Goal: Task Accomplishment & Management: Manage account settings

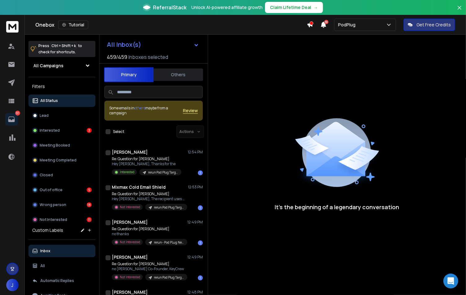
click at [253, 124] on div "It’s the beginning of a legendary conversation" at bounding box center [337, 160] width 258 height 250
click at [70, 129] on button "Interested 3" at bounding box center [61, 130] width 67 height 12
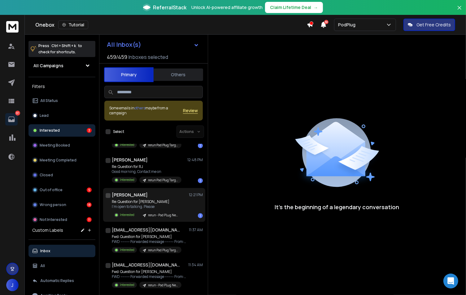
scroll to position [82, 0]
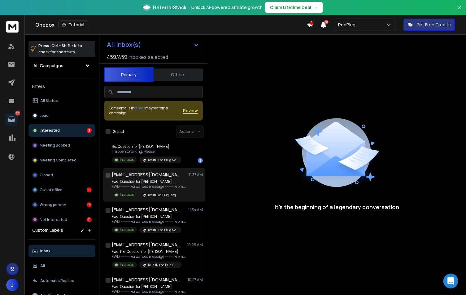
click at [155, 188] on p "FWD ---------- Forwarded message --------- From: Bertha" at bounding box center [149, 186] width 74 height 5
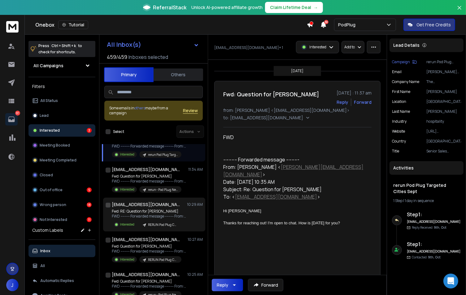
scroll to position [124, 0]
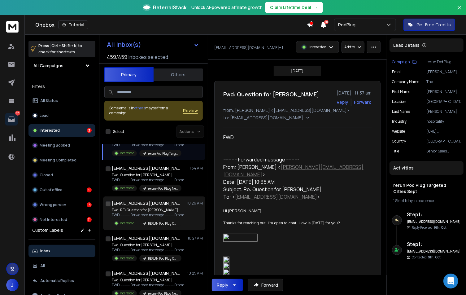
click at [166, 214] on p "FWD ---------- Forwarded message --------- From: Dr." at bounding box center [149, 214] width 74 height 5
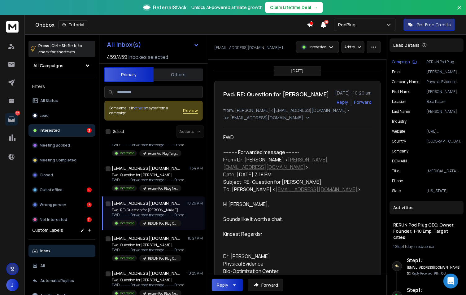
click at [331, 200] on div "Hi Ethan," at bounding box center [294, 203] width 143 height 7
click at [342, 230] on div "Kindest Regards:" at bounding box center [294, 233] width 143 height 7
click at [11, 115] on icon at bounding box center [11, 118] width 7 height 7
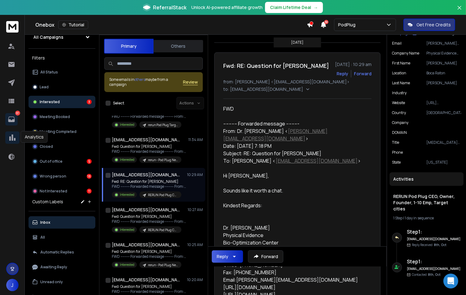
click at [11, 134] on icon at bounding box center [12, 137] width 6 height 6
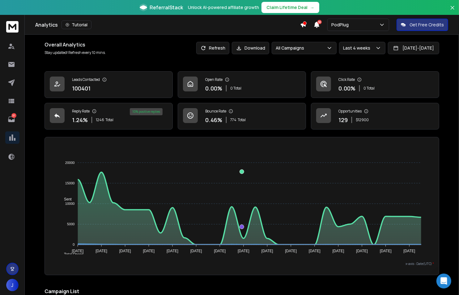
click at [188, 137] on div "Sent Total Opens Unique Opens Links Clicked Total Replies 20000 20000 15000 150…" at bounding box center [242, 206] width 395 height 138
click at [14, 120] on icon at bounding box center [11, 119] width 6 height 6
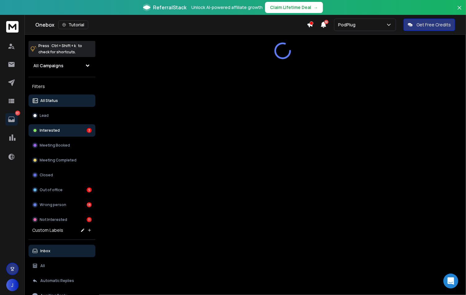
click at [52, 131] on p "Interested" at bounding box center [50, 130] width 20 height 5
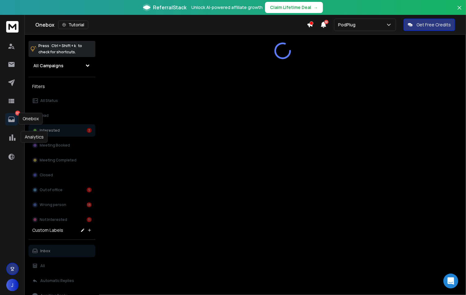
click at [13, 144] on div at bounding box center [12, 138] width 14 height 15
click at [13, 139] on icon at bounding box center [12, 137] width 9 height 9
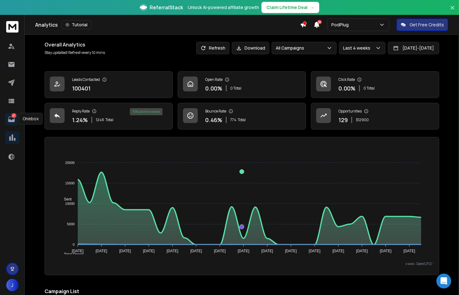
click at [13, 122] on icon at bounding box center [11, 118] width 7 height 7
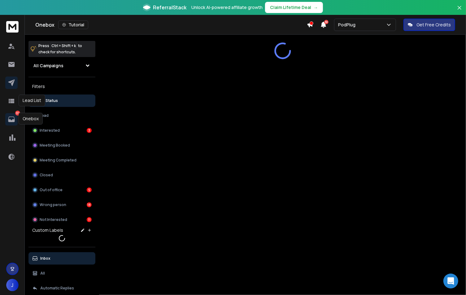
click at [11, 84] on icon at bounding box center [11, 83] width 6 height 6
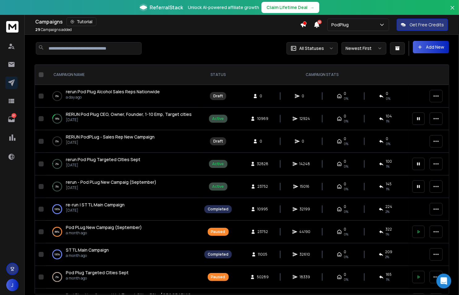
click at [416, 116] on icon at bounding box center [419, 119] width 6 height 6
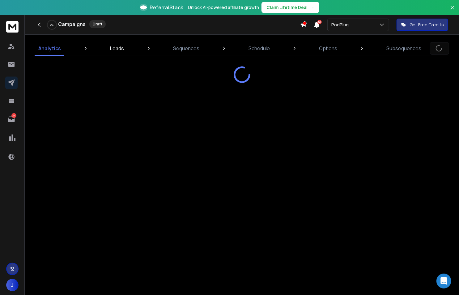
click at [108, 49] on div "Analytics Leads Sequences Schedule Options Subsequences" at bounding box center [242, 48] width 415 height 15
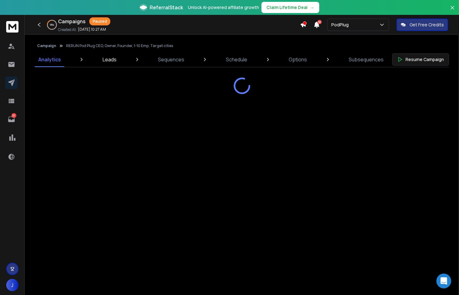
click at [116, 61] on p "Leads" at bounding box center [110, 59] width 14 height 7
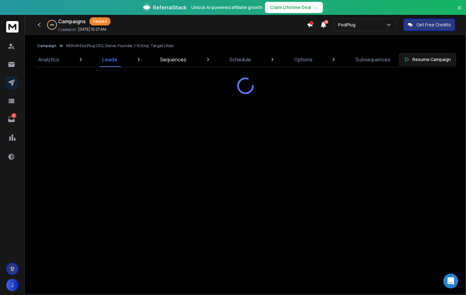
click at [173, 63] on p "Sequences" at bounding box center [173, 59] width 26 height 7
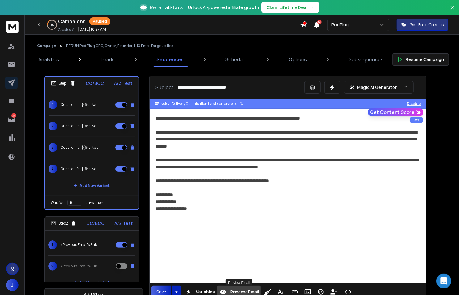
click at [239, 293] on span "Preview Email" at bounding box center [245, 291] width 32 height 5
click at [110, 55] on link "Leads" at bounding box center [107, 59] width 21 height 15
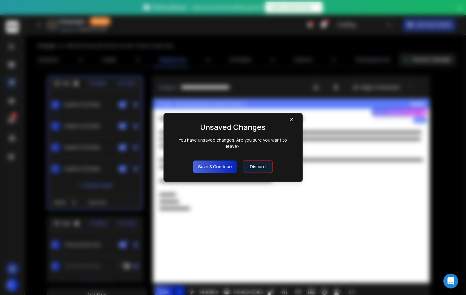
click at [225, 162] on button "Save & Continue" at bounding box center [215, 166] width 44 height 12
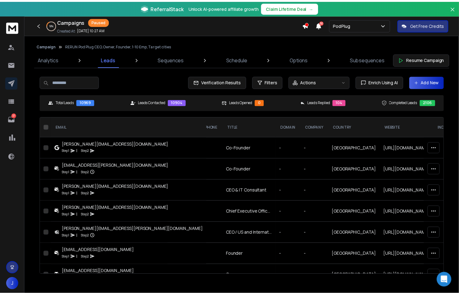
scroll to position [0, 258]
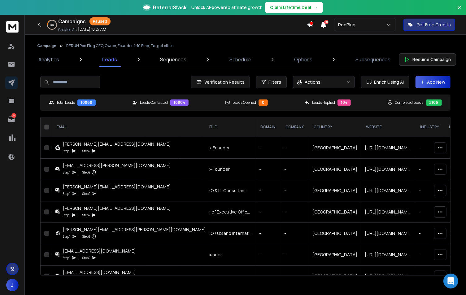
click at [172, 53] on link "Sequences" at bounding box center [173, 59] width 34 height 15
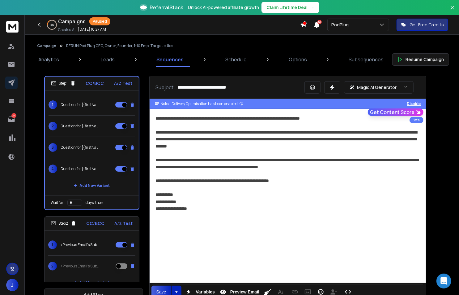
click at [300, 117] on span "**********" at bounding box center [228, 118] width 144 height 4
drag, startPoint x: 249, startPoint y: 226, endPoint x: 239, endPoint y: 218, distance: 13.0
click at [249, 226] on div "**********" at bounding box center [288, 196] width 277 height 174
click at [77, 122] on div "2 Question for {{firstName}}" at bounding box center [75, 126] width 52 height 9
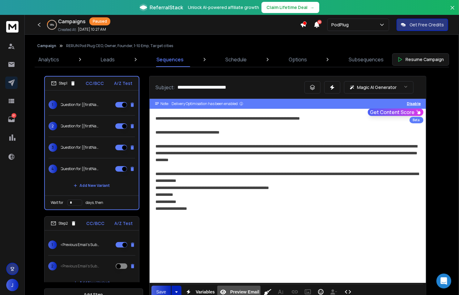
click at [241, 287] on button "Preview Email Preview Email" at bounding box center [239, 291] width 43 height 12
click at [84, 148] on p "Question for {{firstName}}" at bounding box center [81, 147] width 40 height 5
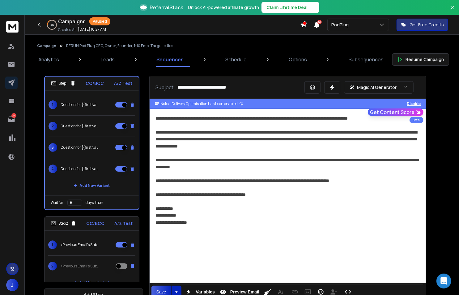
click at [82, 250] on div "1 <Previous Email's Subject>" at bounding box center [91, 244] width 87 height 21
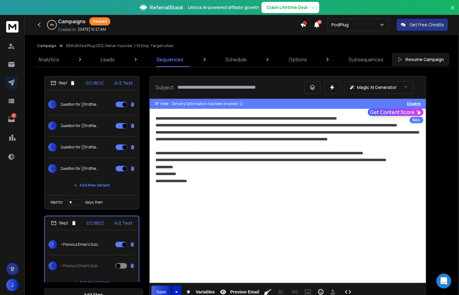
drag, startPoint x: 76, startPoint y: 241, endPoint x: 88, endPoint y: 243, distance: 12.5
click at [76, 241] on div "1 <Previous Email's Subject>" at bounding box center [75, 244] width 52 height 9
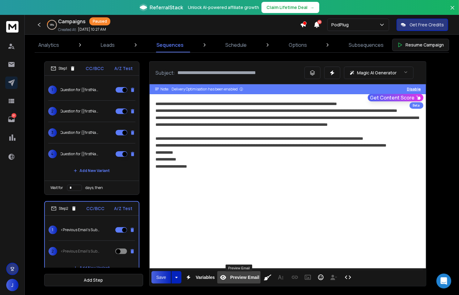
click at [233, 277] on span "Preview Email" at bounding box center [245, 276] width 32 height 5
click at [117, 48] on link "Leads" at bounding box center [107, 44] width 21 height 15
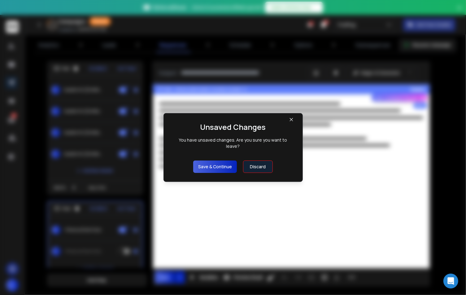
click at [219, 165] on button "Save & Continue" at bounding box center [215, 166] width 44 height 12
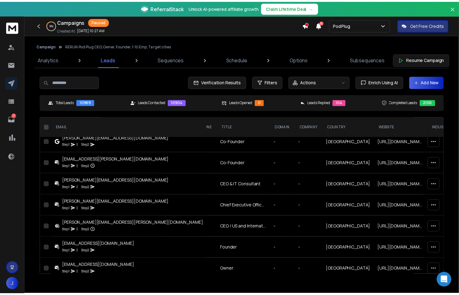
scroll to position [0, 258]
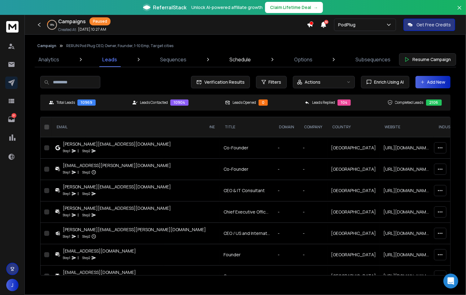
click at [235, 58] on p "Schedule" at bounding box center [240, 59] width 21 height 7
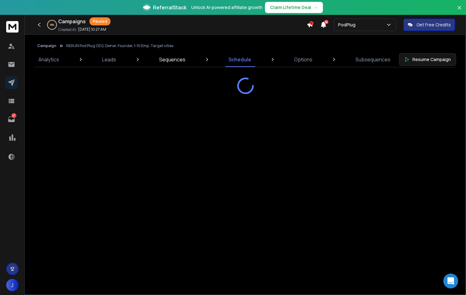
click at [179, 61] on p "Sequences" at bounding box center [172, 59] width 26 height 7
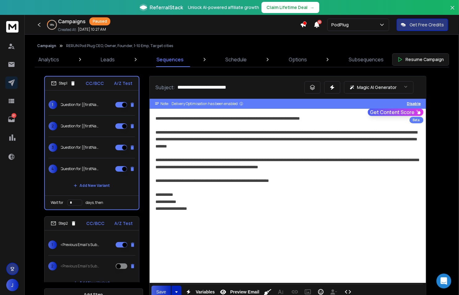
click at [87, 121] on div "2 Question for {{firstName}}" at bounding box center [92, 125] width 87 height 21
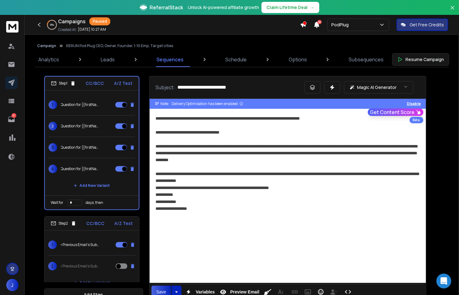
click at [83, 144] on div "3 Question for {{firstName}}" at bounding box center [75, 147] width 52 height 9
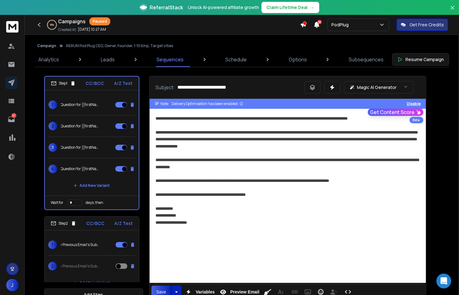
click at [95, 169] on p "Question for {{firstName}}" at bounding box center [81, 168] width 40 height 5
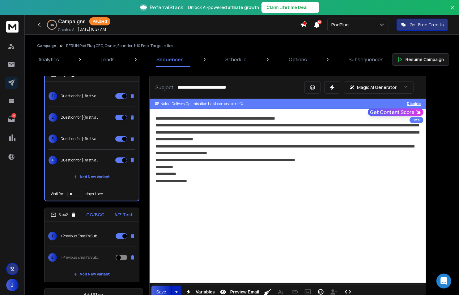
scroll to position [11, 0]
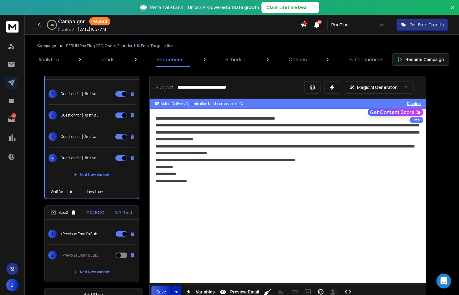
click at [86, 238] on div "1 <Previous Email's Subject>" at bounding box center [91, 233] width 87 height 21
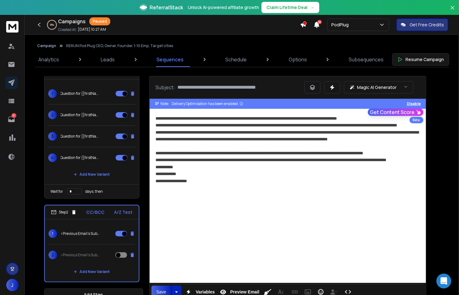
click at [282, 226] on div "**********" at bounding box center [288, 196] width 277 height 174
click at [41, 25] on icon at bounding box center [40, 25] width 6 height 6
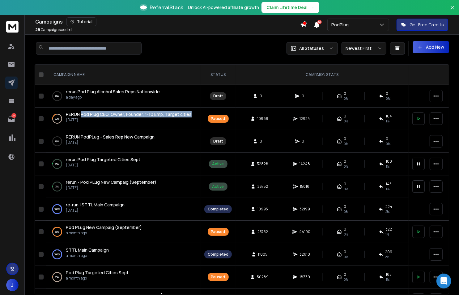
copy span "Pod Plug CEO, Owner, Founder, 1-10 Emp, Target cities"
drag, startPoint x: 192, startPoint y: 114, endPoint x: 164, endPoint y: 165, distance: 58.5
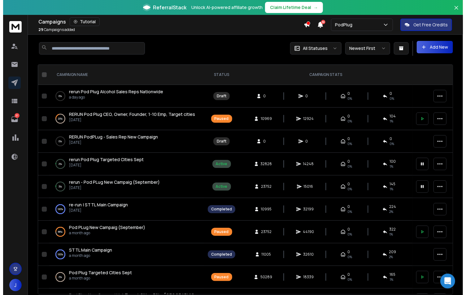
scroll to position [434, 0]
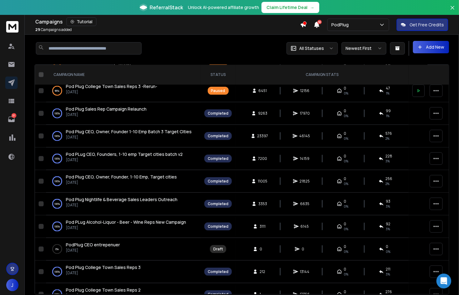
click at [152, 179] on span "Pod Plug CEO, Owner, Founder, 1-10 Emp, Target cities" at bounding box center [121, 177] width 111 height 6
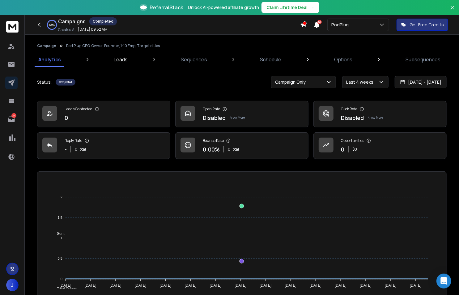
click at [114, 57] on p "Leads" at bounding box center [121, 59] width 14 height 7
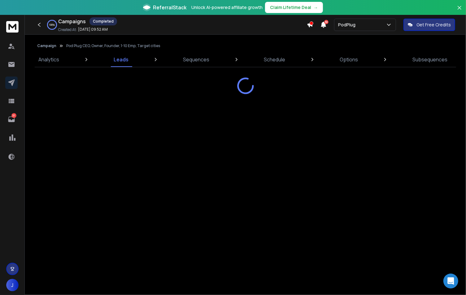
click at [177, 61] on div "Analytics Leads Sequences Schedule Options Subsequences" at bounding box center [243, 59] width 416 height 15
click at [188, 61] on p "Sequences" at bounding box center [196, 59] width 26 height 7
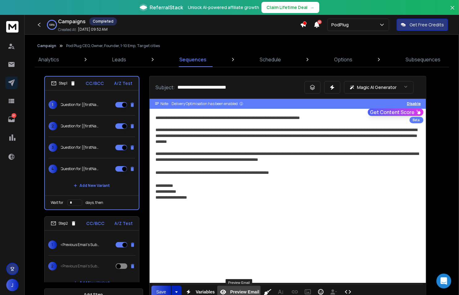
click at [237, 291] on span "Preview Email" at bounding box center [245, 291] width 32 height 5
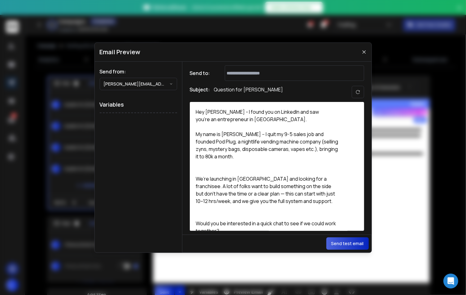
click at [365, 51] on icon at bounding box center [363, 52] width 5 height 5
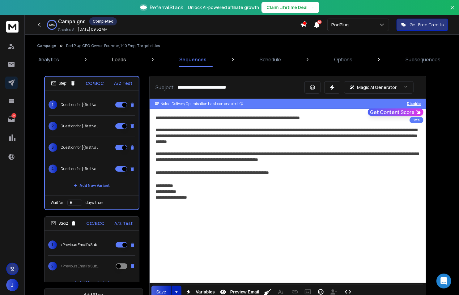
click at [121, 58] on p "Leads" at bounding box center [119, 59] width 14 height 7
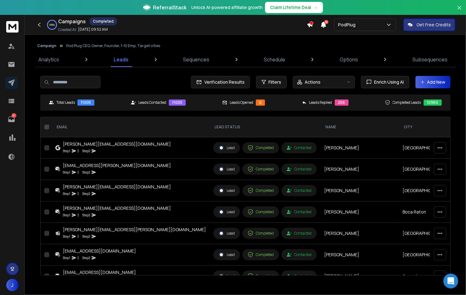
click at [33, 21] on div "100 % Campaigns Completed Created At: Jun 04, 2025, 09:52 AM 50 PodPlug Get Fre…" at bounding box center [233, 25] width 466 height 20
click at [39, 24] on icon at bounding box center [39, 25] width 2 height 4
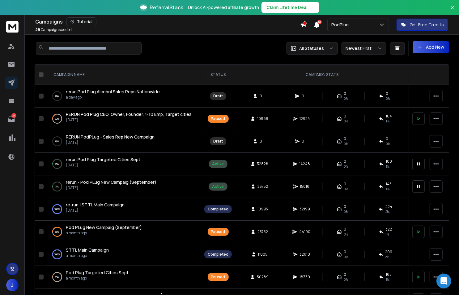
click at [185, 114] on span "RERUN Pod Plug CEO, Owner, Founder, 1-10 Emp, Target cities" at bounding box center [129, 114] width 126 height 6
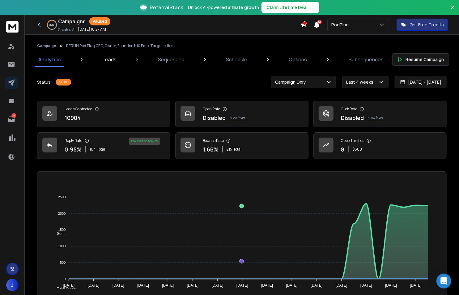
click at [112, 59] on p "Leads" at bounding box center [110, 59] width 14 height 7
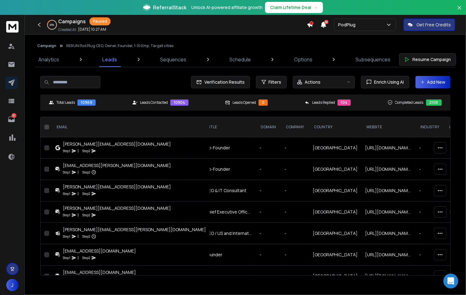
scroll to position [0, 257]
click at [445, 127] on th "location" at bounding box center [471, 127] width 52 height 20
copy th "location"
click at [157, 59] on link "Sequences" at bounding box center [173, 59] width 34 height 15
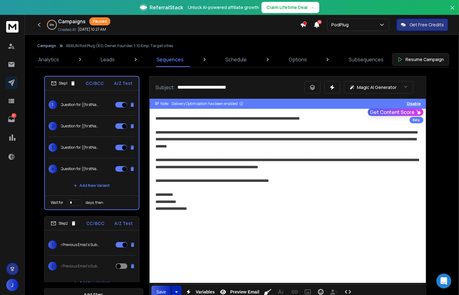
click at [300, 119] on span "**********" at bounding box center [228, 118] width 144 height 4
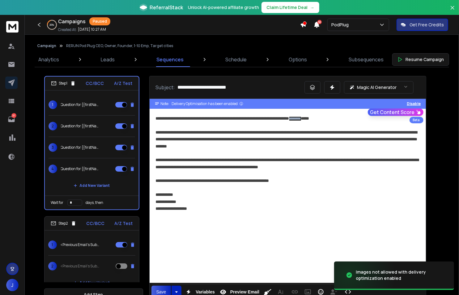
click at [301, 118] on span "********" at bounding box center [296, 119] width 12 height 4
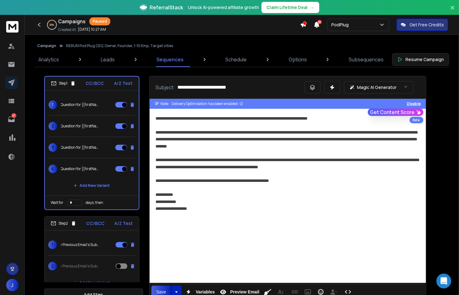
drag, startPoint x: 318, startPoint y: 118, endPoint x: 377, endPoint y: 114, distance: 58.3
click at [308, 118] on span "**********" at bounding box center [232, 118] width 152 height 4
click at [238, 291] on span "Preview Email" at bounding box center [245, 291] width 32 height 5
click at [200, 288] on div "Variables" at bounding box center [199, 292] width 33 height 10
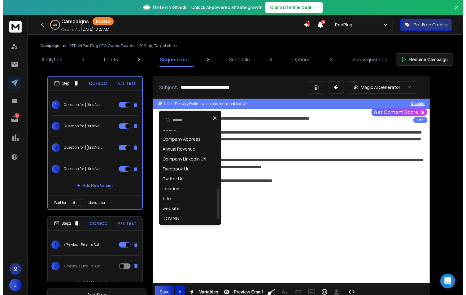
scroll to position [184, 0]
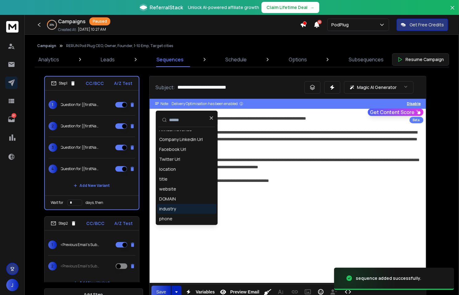
click at [276, 252] on div "**********" at bounding box center [288, 196] width 277 height 174
click at [230, 290] on span "Preview Email" at bounding box center [245, 291] width 32 height 5
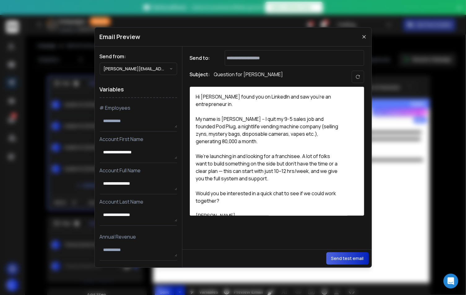
click at [363, 37] on icon at bounding box center [363, 36] width 5 height 5
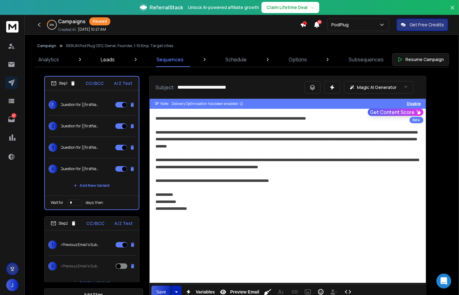
click at [110, 60] on p "Leads" at bounding box center [108, 59] width 14 height 7
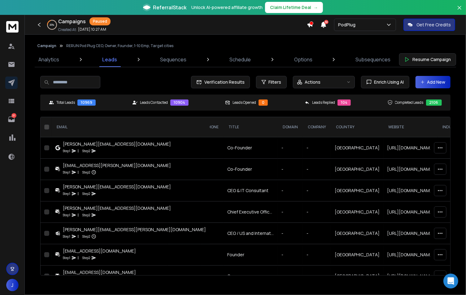
scroll to position [0, 258]
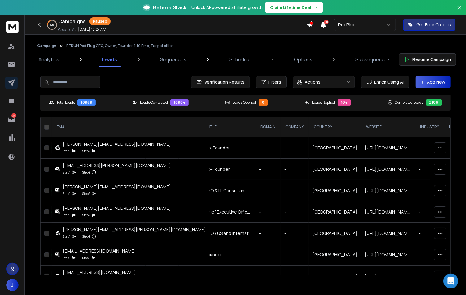
click at [444, 124] on th "location" at bounding box center [470, 127] width 52 height 20
click at [444, 125] on th "location" at bounding box center [470, 127] width 52 height 20
click at [166, 55] on link "Sequences" at bounding box center [173, 59] width 34 height 15
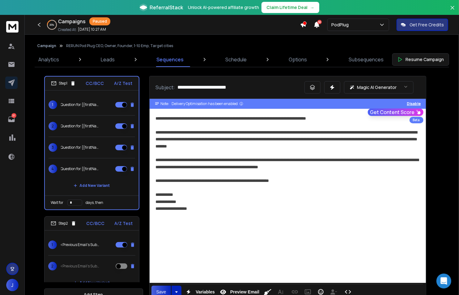
click at [364, 181] on div "**********" at bounding box center [288, 180] width 264 height 7
click at [79, 124] on p "Question for {{firstName}}" at bounding box center [81, 125] width 40 height 5
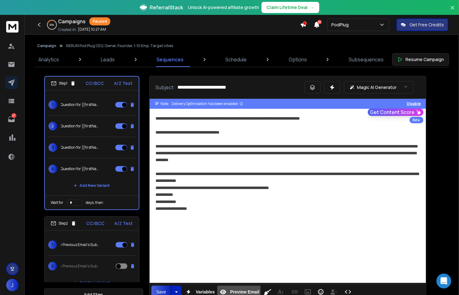
click at [247, 293] on span "Preview Email" at bounding box center [245, 291] width 32 height 5
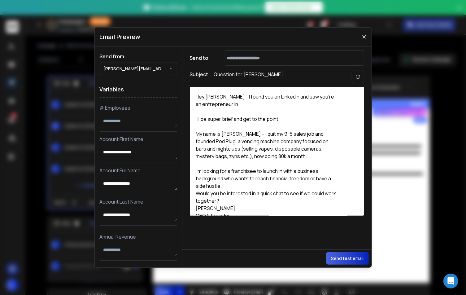
click at [364, 37] on icon at bounding box center [363, 36] width 3 height 3
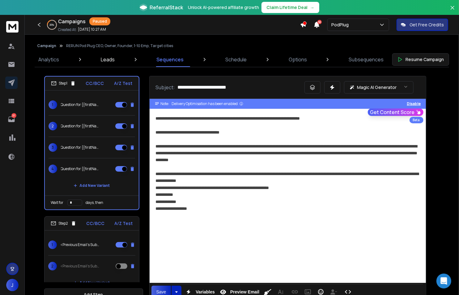
click at [108, 61] on p "Leads" at bounding box center [108, 59] width 14 height 7
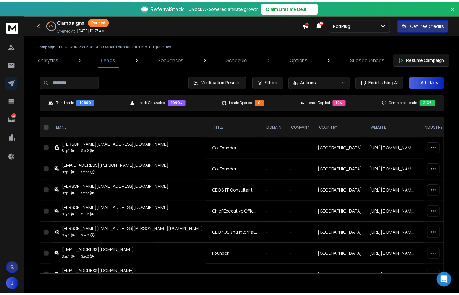
scroll to position [0, 258]
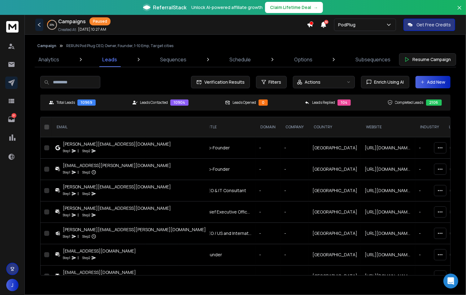
click at [39, 21] on button at bounding box center [39, 25] width 8 height 12
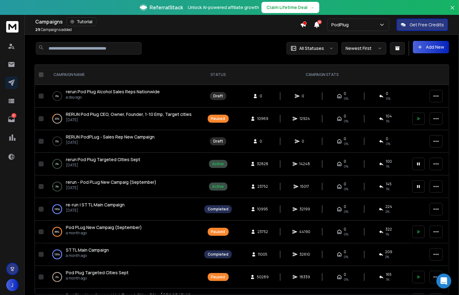
click at [236, 67] on th "CAMPAIGN STATS" at bounding box center [322, 75] width 173 height 20
click at [180, 54] on div at bounding box center [139, 48] width 208 height 15
click at [11, 116] on icon at bounding box center [11, 119] width 6 height 6
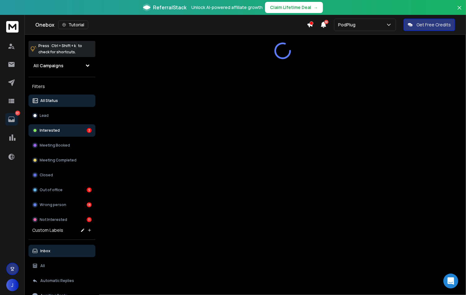
click at [61, 131] on button "Interested 3" at bounding box center [61, 130] width 67 height 12
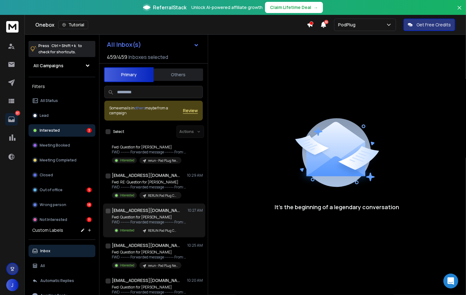
scroll to position [165, 0]
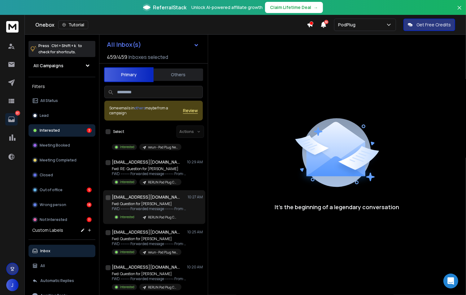
click at [167, 204] on p "Fwd: Question for Mike" at bounding box center [149, 203] width 74 height 5
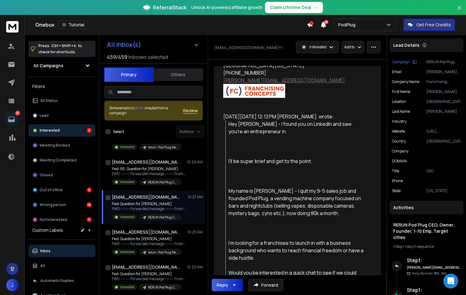
scroll to position [362, 0]
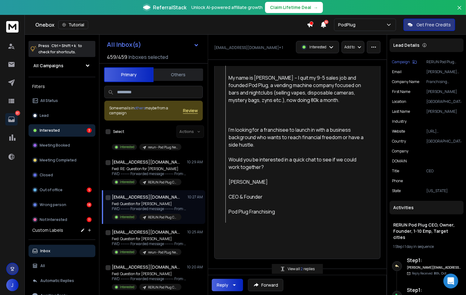
click at [300, 266] on span "2" at bounding box center [301, 268] width 3 height 5
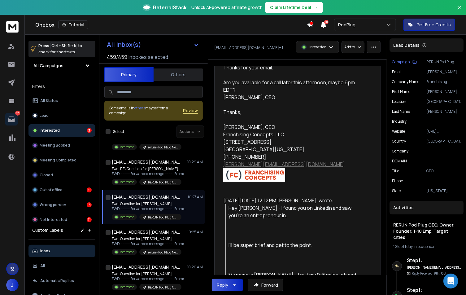
scroll to position [155, 0]
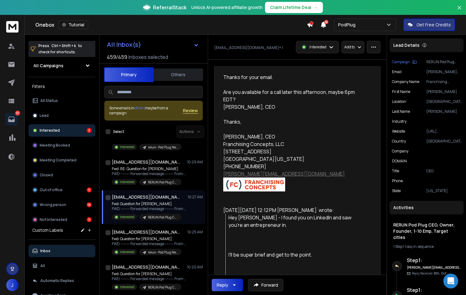
click at [333, 118] on div at bounding box center [294, 113] width 143 height 7
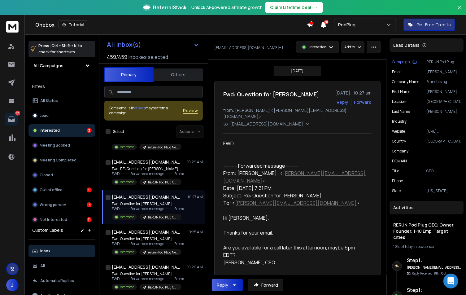
click at [41, 129] on p "Interested" at bounding box center [50, 130] width 20 height 5
click at [12, 115] on icon at bounding box center [11, 118] width 7 height 7
click at [74, 218] on button "Not Interested 11" at bounding box center [61, 219] width 67 height 12
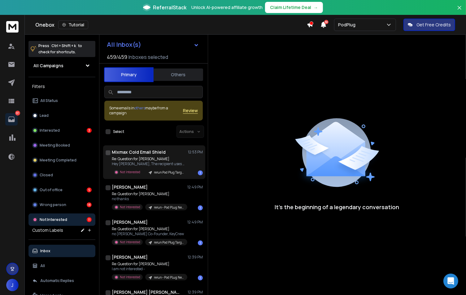
click at [129, 160] on p "Re: Question for Alejandro" at bounding box center [149, 158] width 74 height 5
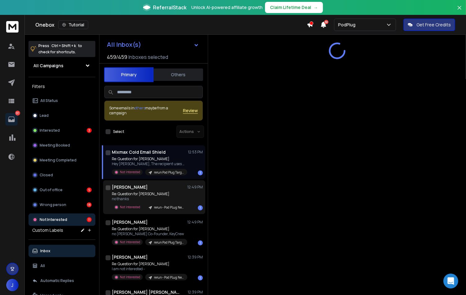
click at [150, 197] on p "no thanks" at bounding box center [149, 198] width 74 height 5
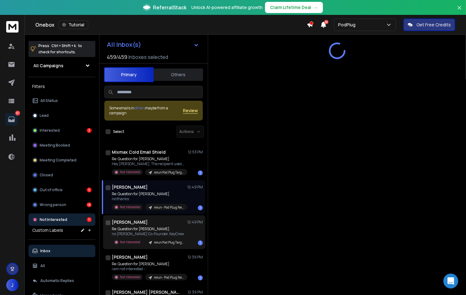
click at [168, 237] on div "Re: Question for Steve no Steve Marcinuk Co-Founder, KeyCrew Not Interested rer…" at bounding box center [149, 235] width 75 height 19
click at [181, 268] on p "I am not interested -" at bounding box center [149, 268] width 74 height 5
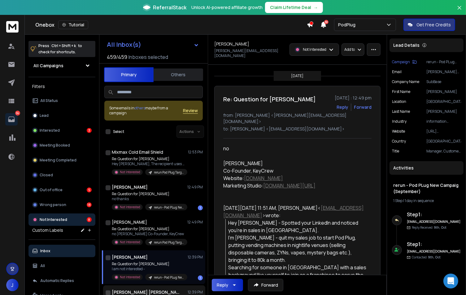
scroll to position [82, 0]
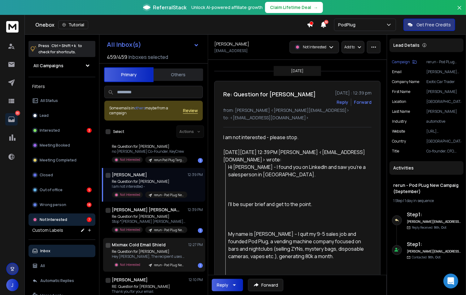
click at [169, 254] on p "Hey Ethan, The recipient uses Mixmax" at bounding box center [149, 256] width 74 height 5
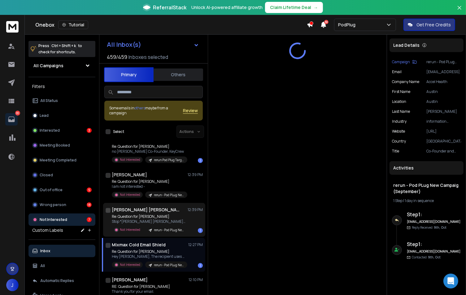
click at [169, 222] on p "Stop *Jose Vasquez Dickson* (407)" at bounding box center [149, 221] width 74 height 5
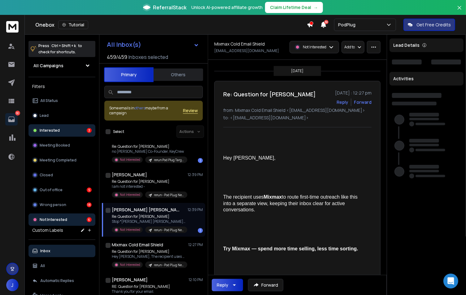
drag, startPoint x: 156, startPoint y: 172, endPoint x: 61, endPoint y: 125, distance: 105.9
click at [155, 171] on div "Austin Ali 12:39 PM Re: Question for Austin I am not interested - Not Intereste…" at bounding box center [154, 185] width 102 height 34
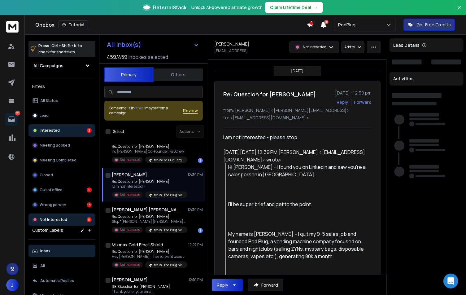
click at [61, 125] on button "Interested 3" at bounding box center [61, 130] width 67 height 12
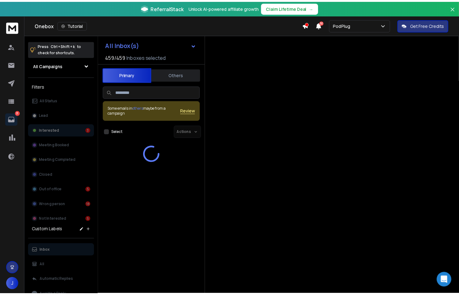
scroll to position [0, 0]
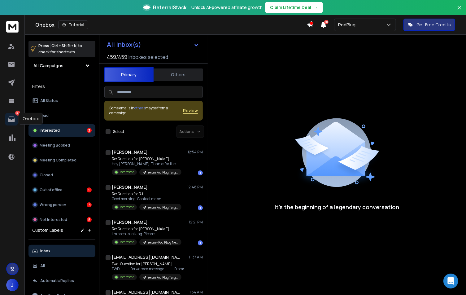
click at [11, 120] on icon at bounding box center [11, 119] width 6 height 6
click at [13, 140] on icon at bounding box center [12, 137] width 9 height 9
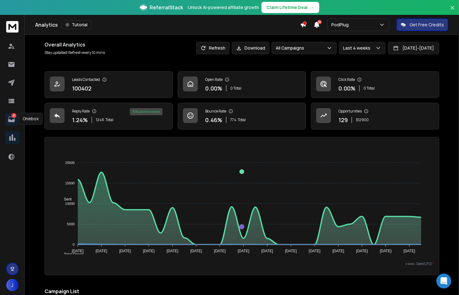
click at [13, 119] on icon at bounding box center [11, 119] width 6 height 6
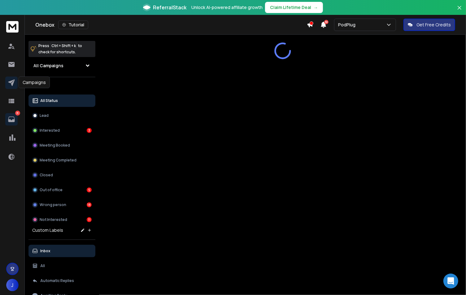
click at [13, 79] on icon at bounding box center [11, 82] width 7 height 7
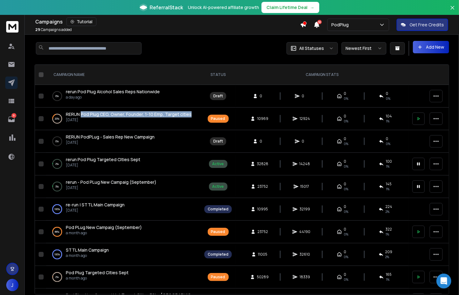
copy span "Pod Plug CEO, Owner, Founder, 1-10 Emp, Target cities"
drag, startPoint x: 193, startPoint y: 113, endPoint x: 134, endPoint y: 140, distance: 65.1
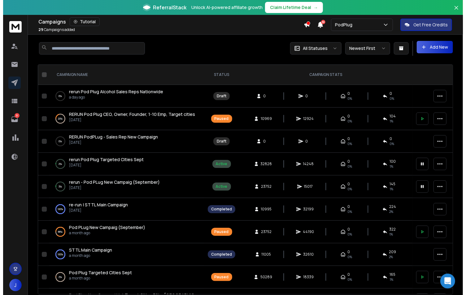
scroll to position [434, 0]
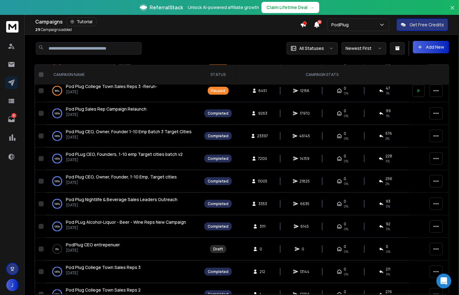
click at [178, 185] on div "100 % Pod Plug CEO, Owner, Founder, 1-10 Emp, Target cities 4 months ago" at bounding box center [123, 181] width 142 height 15
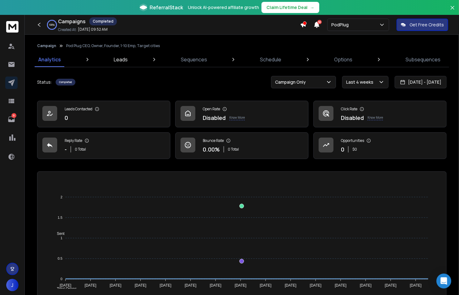
click at [122, 61] on p "Leads" at bounding box center [121, 59] width 14 height 7
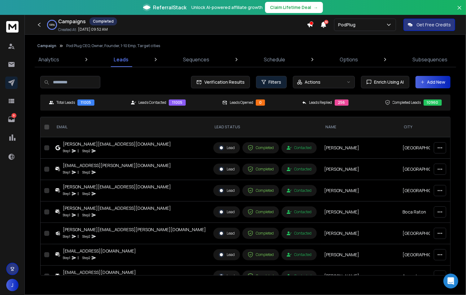
click at [270, 83] on span "Filters" at bounding box center [275, 82] width 13 height 6
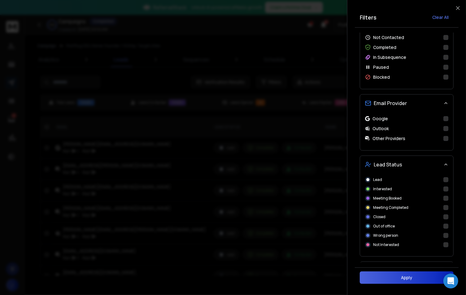
scroll to position [165, 0]
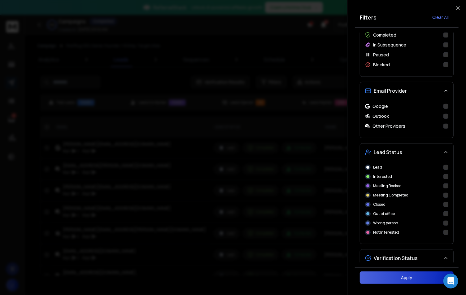
click at [443, 234] on Interested "Not Interested" at bounding box center [445, 232] width 5 height 5
click at [443, 225] on person "Wrong person" at bounding box center [445, 222] width 5 height 5
click at [443, 168] on button "Lead" at bounding box center [445, 167] width 5 height 5
drag, startPoint x: 438, startPoint y: 215, endPoint x: 438, endPoint y: 207, distance: 8.1
click at [443, 215] on office "Out of office" at bounding box center [445, 213] width 5 height 5
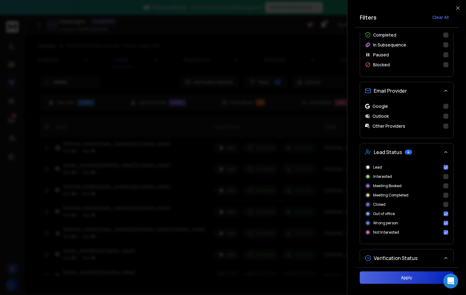
click at [443, 204] on button "Closed" at bounding box center [445, 204] width 5 height 5
click at [406, 271] on button "Apply" at bounding box center [407, 277] width 94 height 12
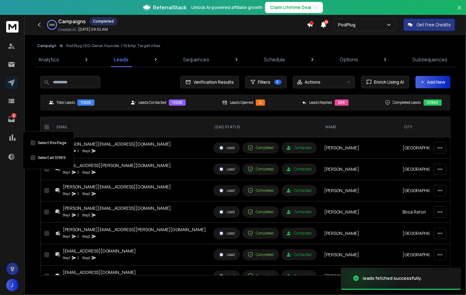
click at [30, 159] on div "Select this Page Select all 10969" at bounding box center [48, 150] width 43 height 32
click at [32, 158] on button "Select this Page" at bounding box center [32, 157] width 5 height 5
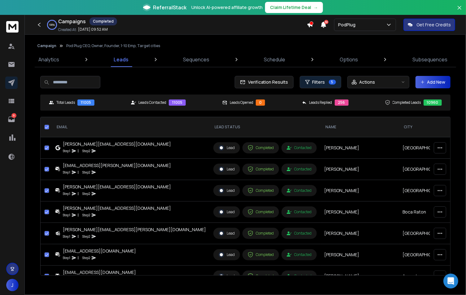
click at [321, 83] on span "Filters" at bounding box center [318, 82] width 13 height 6
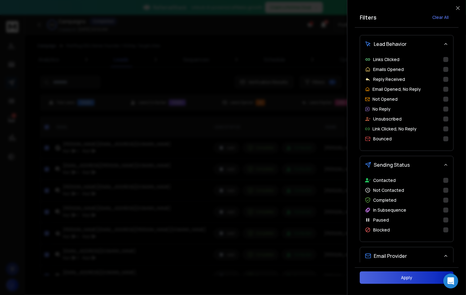
click at [297, 83] on div at bounding box center [233, 147] width 466 height 295
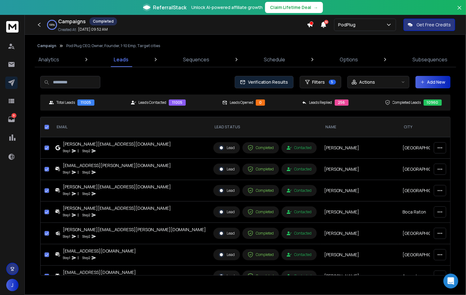
click at [264, 78] on button "Verification Results" at bounding box center [264, 82] width 59 height 12
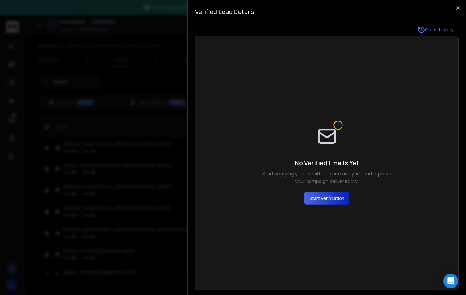
drag, startPoint x: 116, startPoint y: 75, endPoint x: 123, endPoint y: 74, distance: 6.3
click at [121, 75] on div at bounding box center [233, 147] width 466 height 295
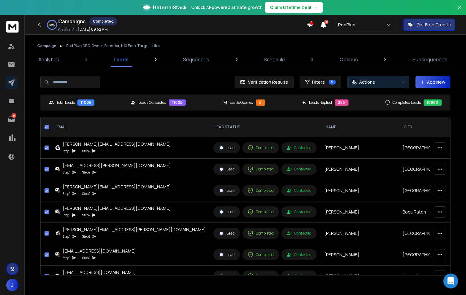
click at [388, 81] on div "Actions" at bounding box center [374, 82] width 47 height 6
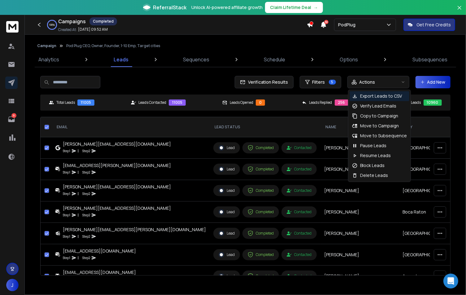
click at [373, 95] on p "Export Leads to CSV" at bounding box center [381, 96] width 42 height 6
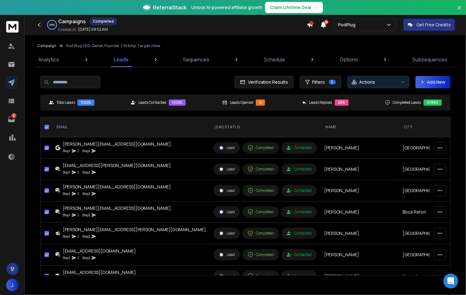
click at [359, 81] on div "Actions" at bounding box center [374, 82] width 47 height 6
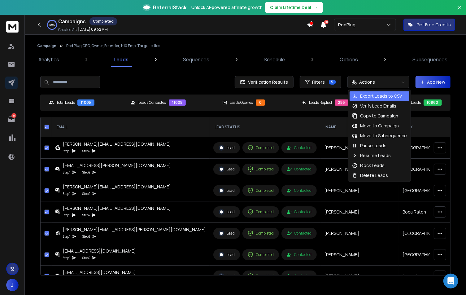
click at [374, 95] on p "Export Leads to CSV" at bounding box center [381, 96] width 42 height 6
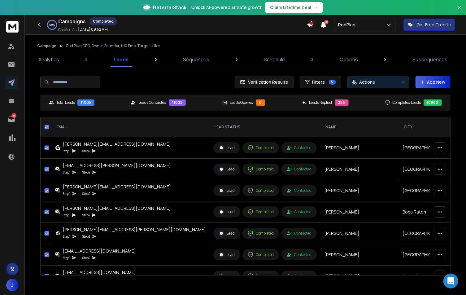
click at [378, 83] on div "Actions" at bounding box center [374, 82] width 47 height 6
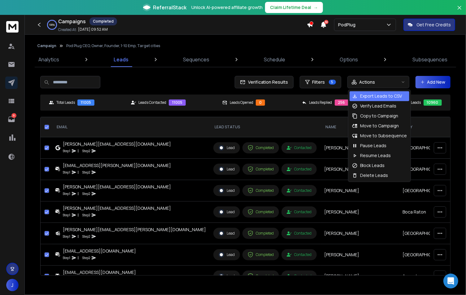
click at [364, 95] on p "Export Leads to CSV" at bounding box center [381, 96] width 42 height 6
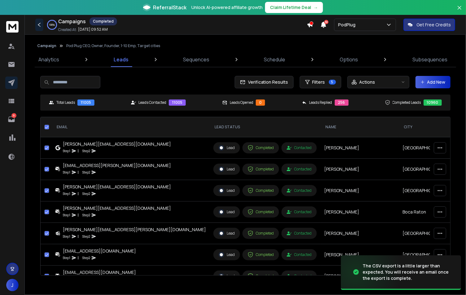
click at [37, 26] on icon at bounding box center [40, 25] width 6 height 6
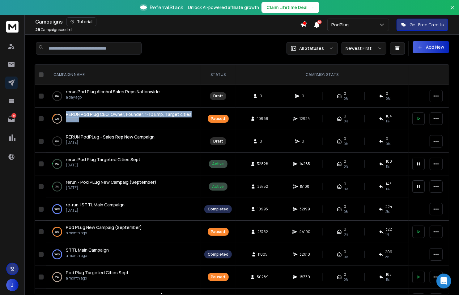
drag, startPoint x: 195, startPoint y: 112, endPoint x: 67, endPoint y: 113, distance: 127.8
click at [67, 113] on tr "20 % RERUN Pod Plug CEO, Owner, Founder, 1-10 Emp, Target cities 6 days ago Pau…" at bounding box center [242, 118] width 414 height 23
click at [433, 121] on icon "button" at bounding box center [436, 118] width 6 height 6
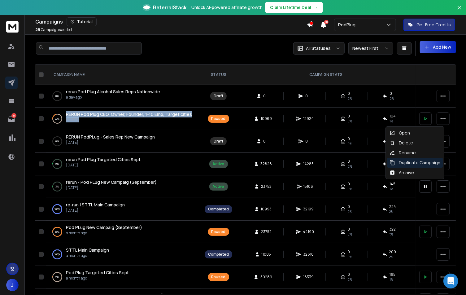
click at [413, 165] on div "Duplicate Campaign" at bounding box center [414, 162] width 51 height 6
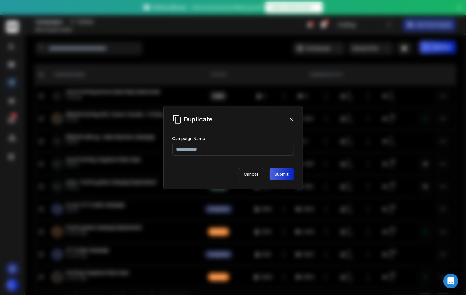
click at [186, 148] on input "text" at bounding box center [232, 149] width 121 height 12
paste input "**********"
drag, startPoint x: 178, startPoint y: 150, endPoint x: 139, endPoint y: 149, distance: 39.0
click at [126, 149] on div "**********" at bounding box center [233, 147] width 466 height 96
click at [178, 150] on input "**********" at bounding box center [232, 149] width 121 height 12
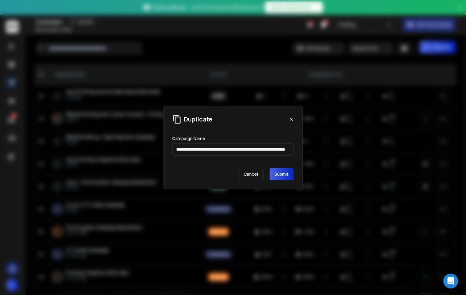
click at [176, 149] on input "**********" at bounding box center [232, 149] width 121 height 12
click at [272, 150] on input "**********" at bounding box center [232, 149] width 121 height 12
drag, startPoint x: 278, startPoint y: 151, endPoint x: 294, endPoint y: 151, distance: 16.1
click at [324, 157] on div "**********" at bounding box center [233, 147] width 466 height 96
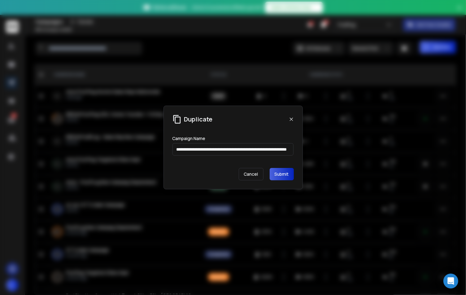
click at [276, 150] on input "**********" at bounding box center [232, 149] width 121 height 12
click at [267, 149] on input "**********" at bounding box center [232, 149] width 121 height 12
drag, startPoint x: 267, startPoint y: 149, endPoint x: 315, endPoint y: 150, distance: 47.7
click at [315, 150] on div "**********" at bounding box center [233, 147] width 466 height 96
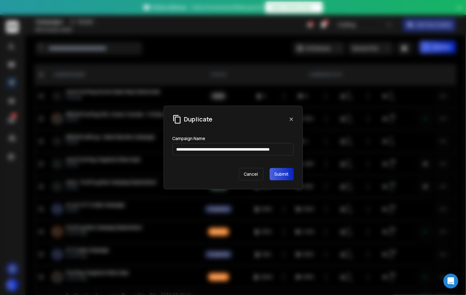
type input "**********"
click at [280, 173] on button "Submit" at bounding box center [281, 174] width 24 height 12
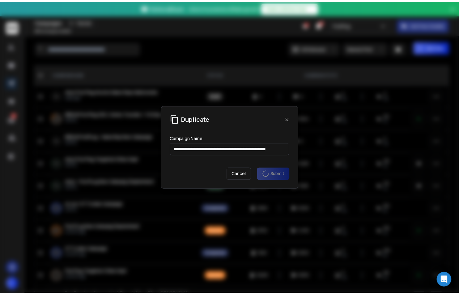
scroll to position [0, 0]
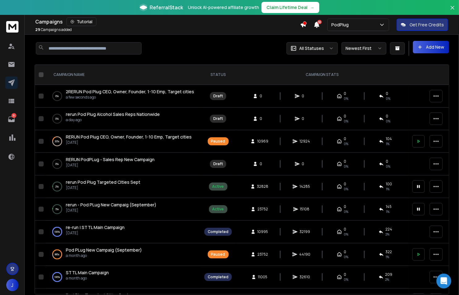
click at [135, 90] on span "2RERUN Pod Plug CEO, Owner, Founder, 1-10 Emp, Target cities" at bounding box center [130, 91] width 128 height 6
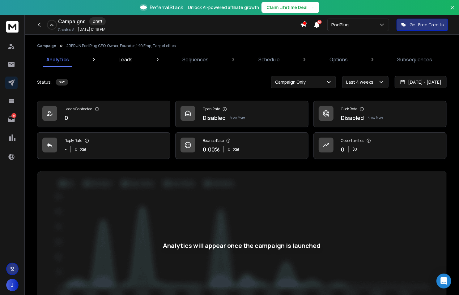
click at [115, 60] on link "Leads" at bounding box center [125, 59] width 21 height 15
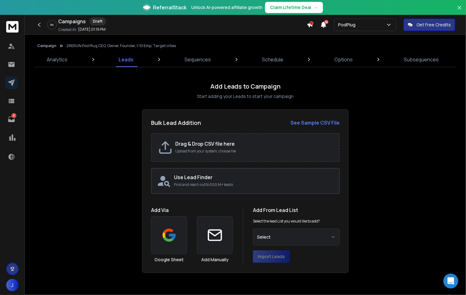
click at [224, 149] on p "Upload from your system, choose file" at bounding box center [253, 151] width 157 height 5
type input "**********"
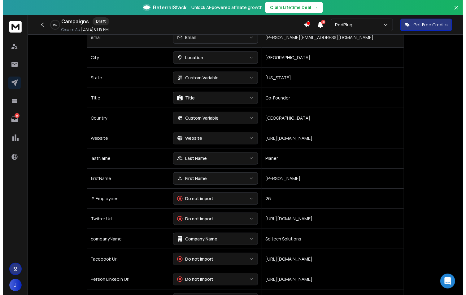
scroll to position [124, 0]
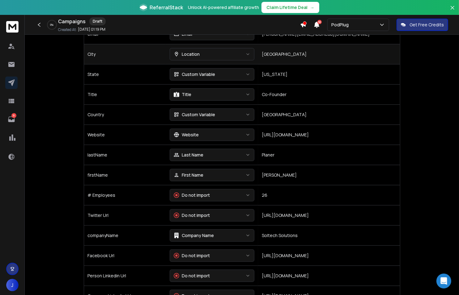
click at [177, 54] on icon "button" at bounding box center [176, 54] width 3 height 5
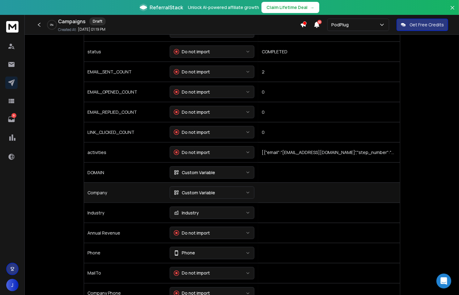
scroll to position [555, 0]
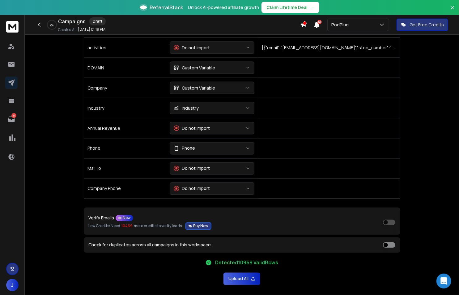
click at [246, 279] on button "Upload All" at bounding box center [242, 278] width 37 height 12
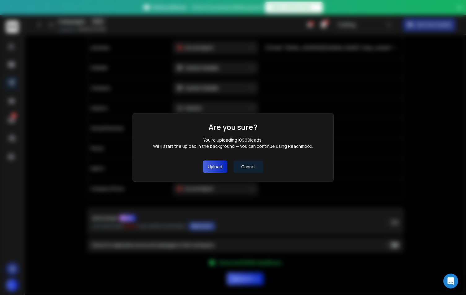
click at [209, 167] on button "Upload" at bounding box center [215, 166] width 24 height 12
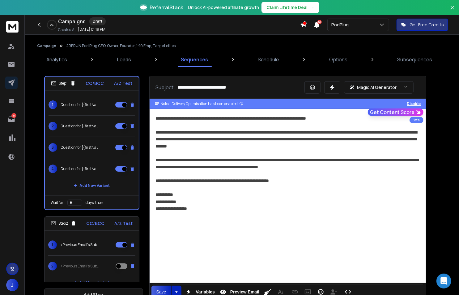
click at [86, 125] on p "Question for {{firstName}}" at bounding box center [81, 125] width 40 height 5
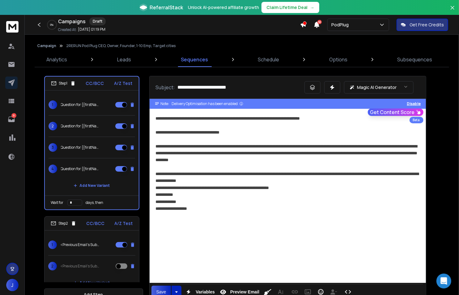
click at [86, 110] on div "1 Question for {{firstName}}" at bounding box center [92, 104] width 87 height 21
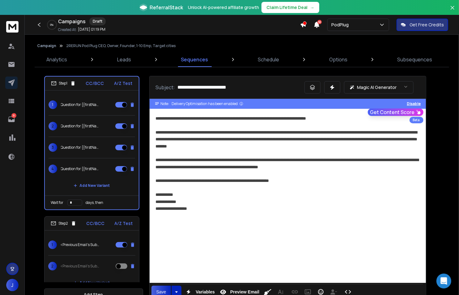
click at [86, 124] on p "Question for {{firstName}}" at bounding box center [81, 125] width 40 height 5
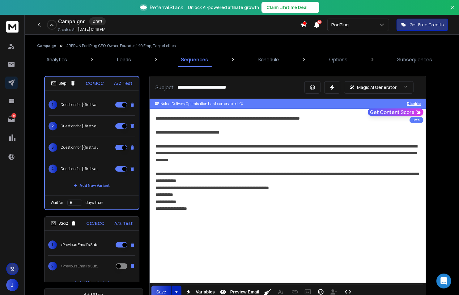
click at [300, 118] on span "**********" at bounding box center [228, 118] width 144 height 4
copy span "****"
click at [84, 106] on p "Question for {{firstName}}" at bounding box center [81, 104] width 40 height 5
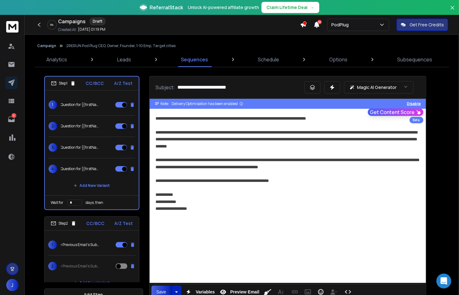
click at [307, 118] on span "**********" at bounding box center [231, 118] width 151 height 4
click at [242, 289] on span "Preview Email" at bounding box center [245, 291] width 32 height 5
click at [232, 287] on div "Preview Email" at bounding box center [239, 292] width 43 height 10
drag, startPoint x: 206, startPoint y: 160, endPoint x: 192, endPoint y: 161, distance: 14.0
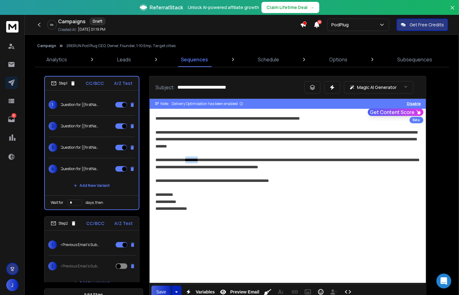
click at [192, 161] on span "**********" at bounding box center [287, 162] width 263 height 11
copy span "********"
drag, startPoint x: 314, startPoint y: 119, endPoint x: 330, endPoint y: 119, distance: 16.1
click at [330, 119] on div "**********" at bounding box center [288, 132] width 264 height 35
click at [238, 290] on span "Preview Email" at bounding box center [245, 291] width 32 height 5
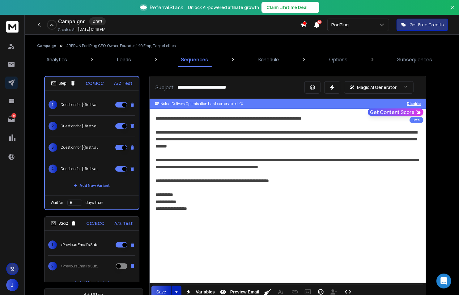
click at [302, 118] on span "**********" at bounding box center [229, 118] width 146 height 4
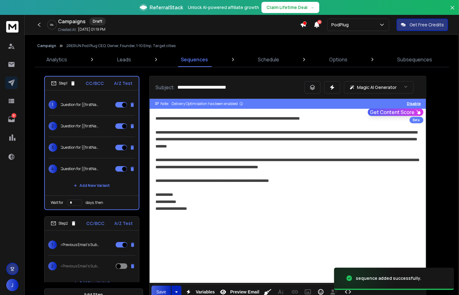
click at [80, 127] on p "Question for {{firstName}}" at bounding box center [81, 125] width 40 height 5
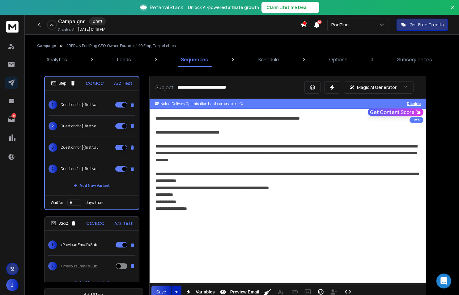
click at [81, 124] on p "Question for {{firstName}}" at bounding box center [81, 125] width 40 height 5
click at [76, 145] on p "Question for {{firstName}}" at bounding box center [81, 147] width 40 height 5
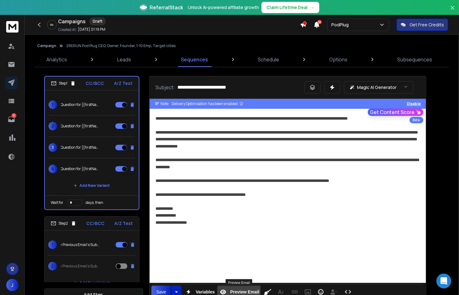
click at [235, 287] on div "Preview Email" at bounding box center [239, 292] width 43 height 10
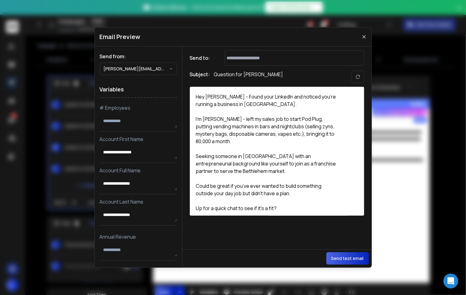
click at [363, 35] on icon at bounding box center [363, 36] width 5 height 5
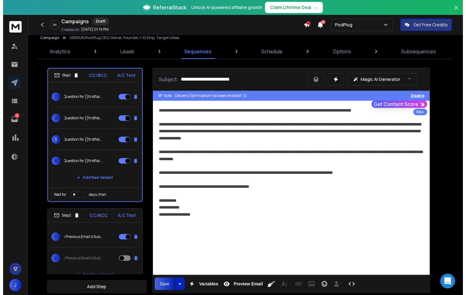
scroll to position [15, 0]
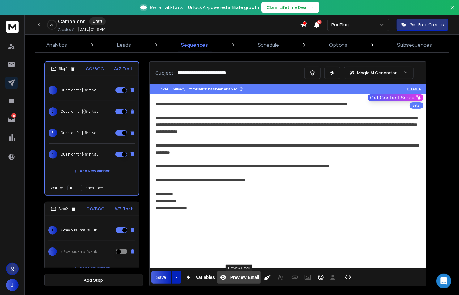
click at [229, 275] on div "Preview Email" at bounding box center [239, 277] width 43 height 10
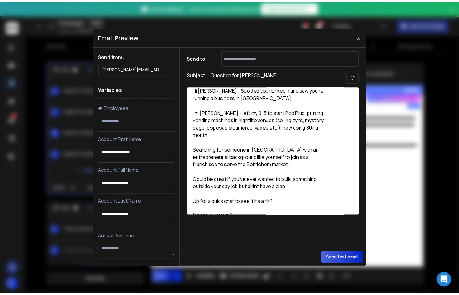
scroll to position [0, 0]
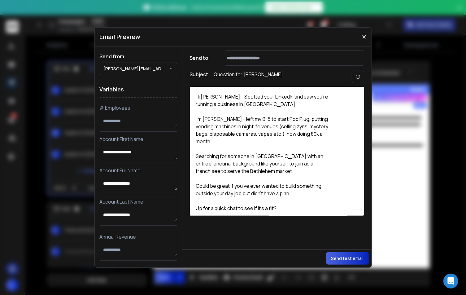
click at [382, 180] on div "**********" at bounding box center [233, 147] width 466 height 252
click at [363, 33] on div "Email Preview" at bounding box center [233, 37] width 277 height 19
click at [363, 37] on icon at bounding box center [363, 36] width 5 height 5
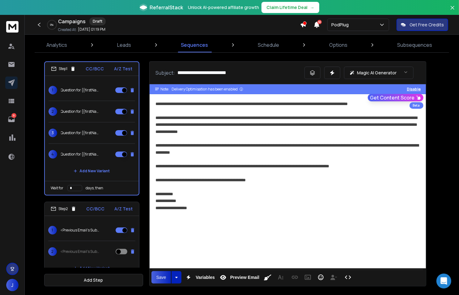
scroll to position [11, 0]
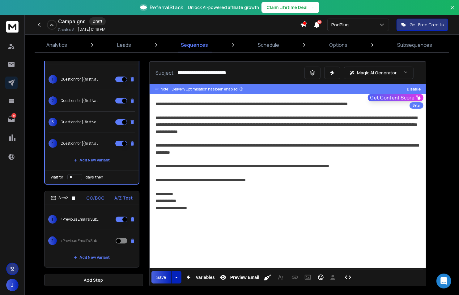
click at [84, 218] on p "<Previous Email's Subject>" at bounding box center [81, 219] width 40 height 5
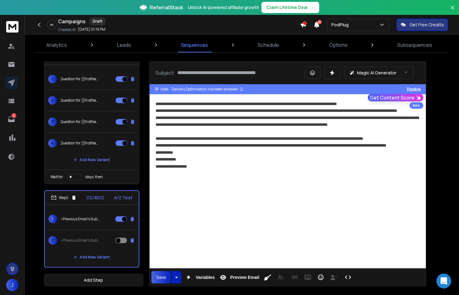
click at [207, 149] on div "**********" at bounding box center [288, 145] width 264 height 7
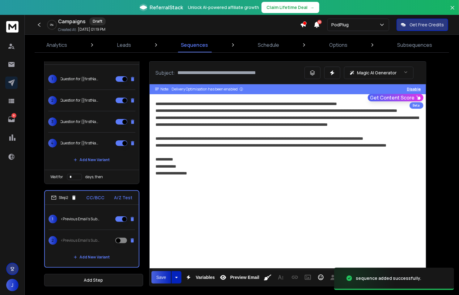
click at [83, 218] on p "<Previous Email's Subject>" at bounding box center [81, 218] width 40 height 5
click at [76, 140] on div "4 Question for {{firstName}}" at bounding box center [74, 143] width 52 height 9
type input "**********"
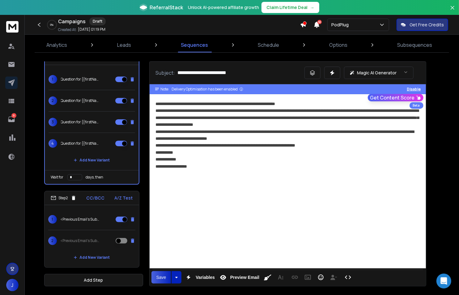
click at [297, 102] on div "**********" at bounding box center [288, 103] width 264 height 7
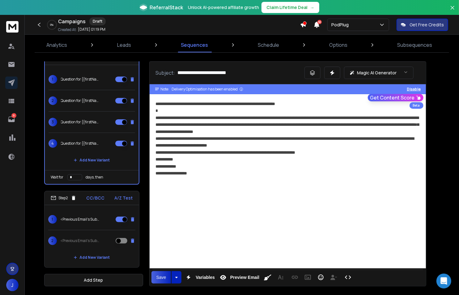
click at [348, 130] on div "**********" at bounding box center [288, 124] width 264 height 21
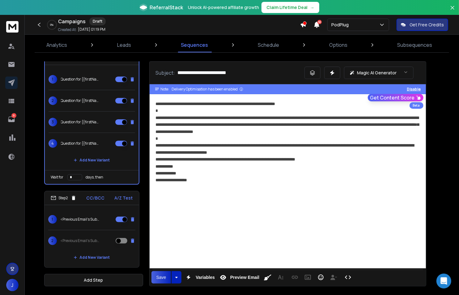
click at [282, 152] on div "**********" at bounding box center [288, 149] width 264 height 14
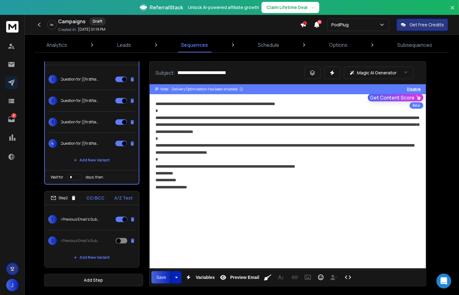
click at [338, 167] on div "**********" at bounding box center [288, 166] width 264 height 7
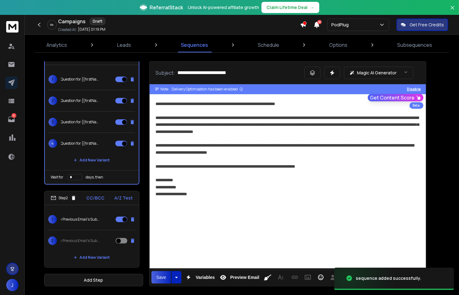
click at [95, 122] on p "Question for {{firstName}}" at bounding box center [81, 121] width 40 height 5
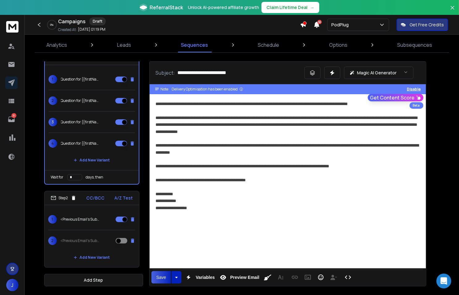
click at [63, 102] on p "Question for {{firstName}}" at bounding box center [81, 100] width 40 height 5
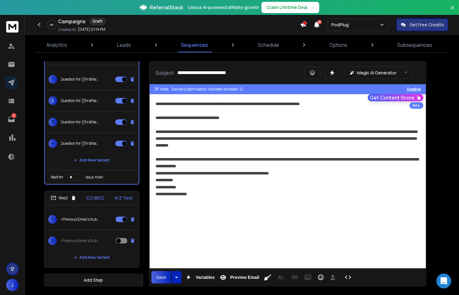
click at [257, 164] on div "**********" at bounding box center [288, 159] width 264 height 21
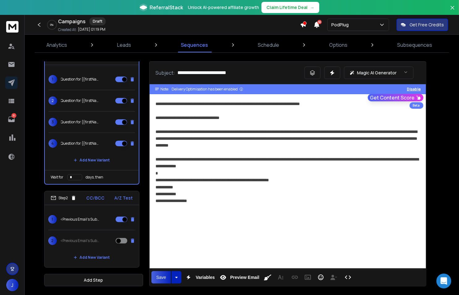
click at [305, 178] on div "**********" at bounding box center [288, 179] width 264 height 7
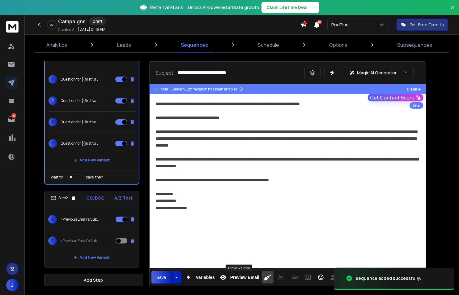
click at [253, 278] on span "Preview Email" at bounding box center [245, 276] width 32 height 5
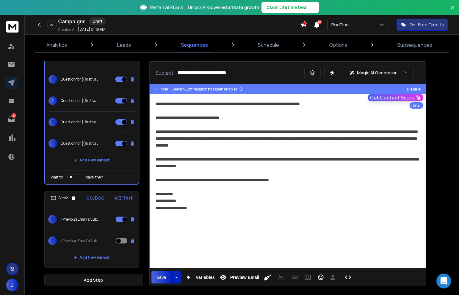
click at [88, 101] on p "Question for {{firstName}}" at bounding box center [81, 100] width 40 height 5
click at [88, 73] on div "1 Question for {{firstName}}" at bounding box center [92, 79] width 87 height 21
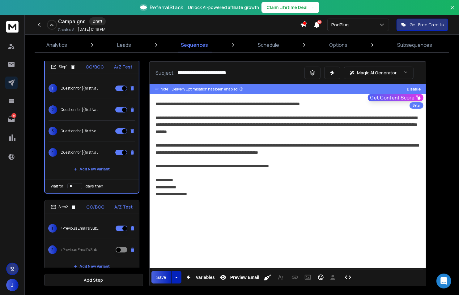
scroll to position [0, 0]
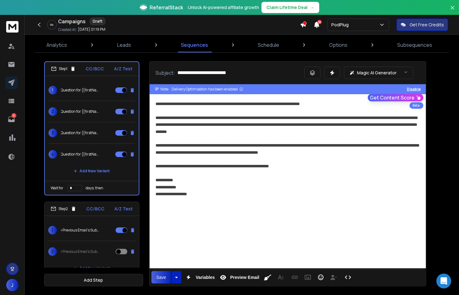
click at [254, 43] on div "Analytics Leads Sequences Schedule Options Subsequences" at bounding box center [240, 44] width 410 height 15
click at [261, 46] on p "Schedule" at bounding box center [268, 44] width 21 height 7
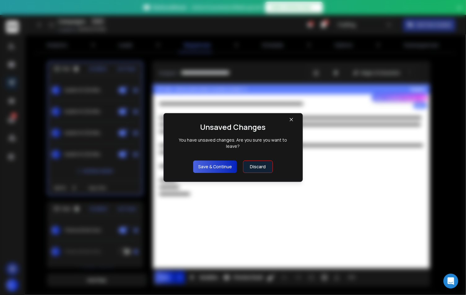
click at [210, 162] on button "Save & Continue" at bounding box center [215, 166] width 44 height 12
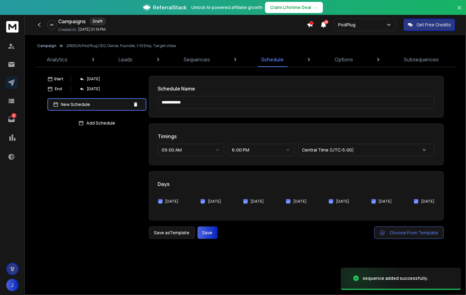
click at [373, 202] on button "Saturday" at bounding box center [373, 201] width 5 height 5
click at [415, 201] on button "Sunday" at bounding box center [415, 201] width 5 height 5
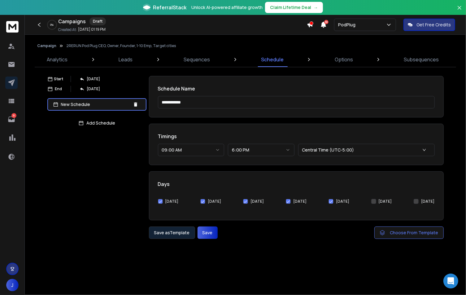
click at [172, 233] on button "Save as Template" at bounding box center [172, 232] width 46 height 12
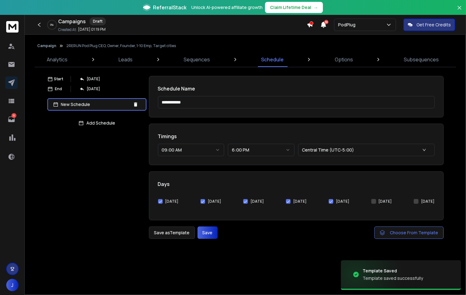
click at [205, 235] on button "Save" at bounding box center [207, 232] width 20 height 12
click at [123, 59] on p "Leads" at bounding box center [126, 59] width 14 height 7
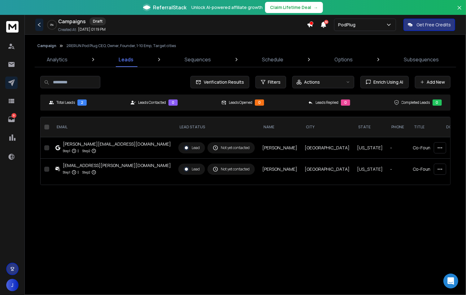
click at [40, 23] on icon at bounding box center [39, 25] width 2 height 4
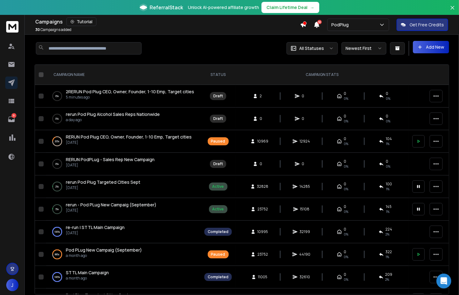
click at [98, 134] on span "RERUN Pod Plug CEO, Owner, Founder, 1-10 Emp, Target cities" at bounding box center [129, 137] width 126 height 6
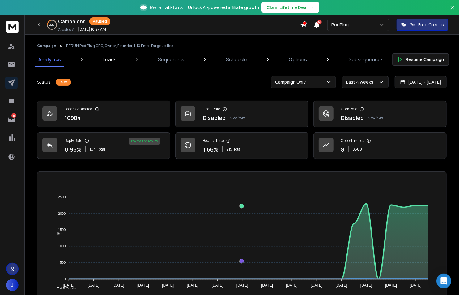
click at [107, 59] on p "Leads" at bounding box center [110, 59] width 14 height 7
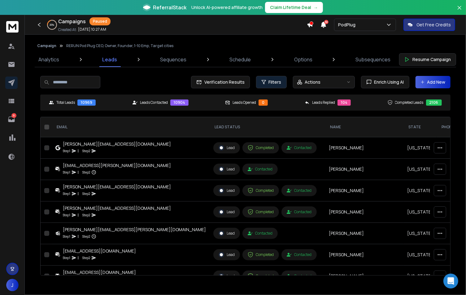
click at [266, 81] on button "Filters" at bounding box center [271, 82] width 31 height 12
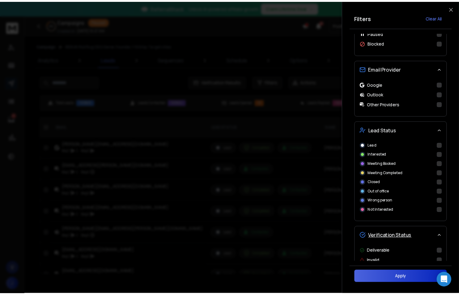
scroll to position [231, 0]
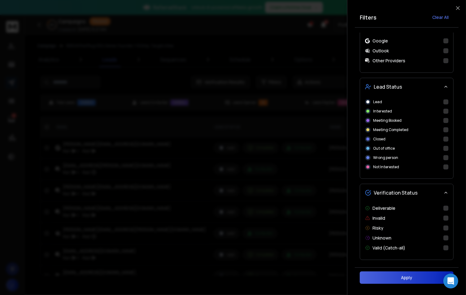
click at [443, 165] on Interested "Not Interested" at bounding box center [445, 166] width 5 height 5
click at [443, 156] on person "Wrong person" at bounding box center [445, 157] width 5 height 5
click at [443, 147] on office "Out of office" at bounding box center [445, 148] width 5 height 5
click at [443, 102] on button "Lead" at bounding box center [445, 101] width 5 height 5
click at [403, 278] on button "Apply" at bounding box center [407, 277] width 94 height 12
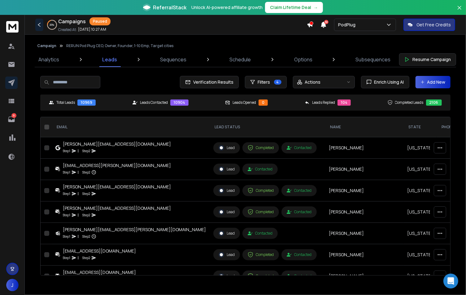
click at [39, 23] on icon at bounding box center [40, 25] width 6 height 6
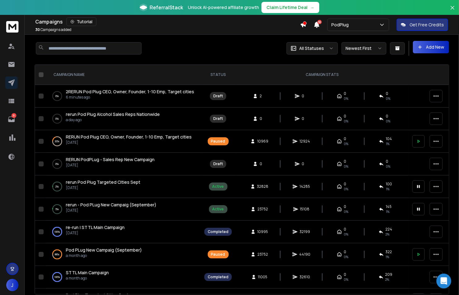
click at [433, 95] on icon "button" at bounding box center [436, 96] width 6 height 6
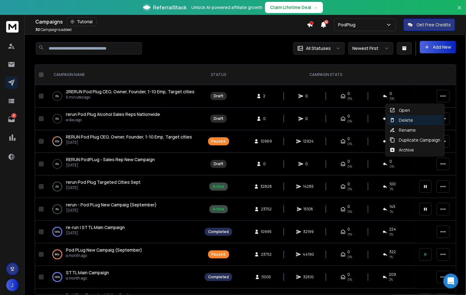
click at [403, 121] on div "Delete" at bounding box center [401, 120] width 24 height 6
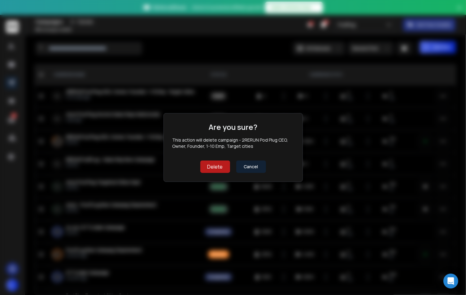
click at [221, 163] on button "Delete" at bounding box center [215, 166] width 30 height 12
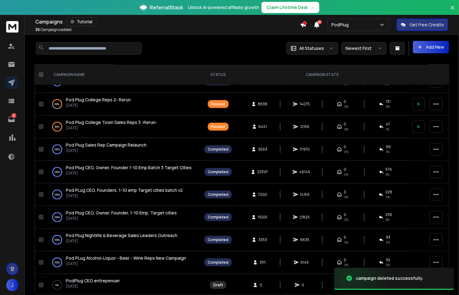
scroll to position [412, 0]
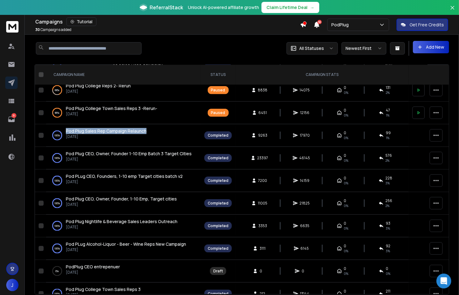
copy span "Pod Plug Sales Rep Campaign Relaunch"
drag, startPoint x: 150, startPoint y: 133, endPoint x: 66, endPoint y: 132, distance: 83.9
click at [66, 132] on div "100 % Pod Plug Sales Rep Campaign Relaunch 3 months ago" at bounding box center [123, 135] width 142 height 15
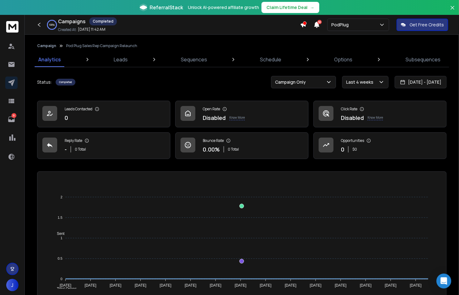
click at [360, 166] on div "Leads Contacted 0 Open Rate Disabled Know More Click Rate Disabled Know More Re…" at bounding box center [242, 254] width 410 height 306
click at [228, 77] on div "Status: Completed Campaign Only Last 4 weeks 10 Sep 2025 - 09 Oct 2025" at bounding box center [242, 82] width 410 height 12
click at [38, 25] on icon at bounding box center [40, 25] width 6 height 6
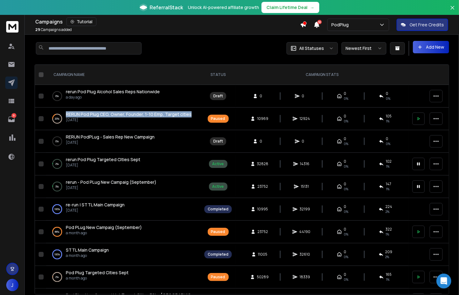
copy span "RERUN Pod Plug CEO, Owner, Founder, 1-10 Emp, Target cities"
drag, startPoint x: 186, startPoint y: 113, endPoint x: 65, endPoint y: 114, distance: 121.0
click at [65, 114] on td "20 % RERUN Pod Plug CEO, Owner, Founder, 1-10 Emp, Target cities 6 days ago" at bounding box center [123, 118] width 155 height 23
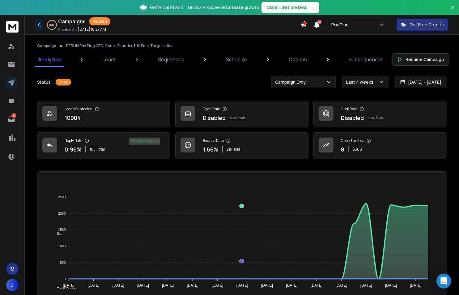
click at [38, 24] on icon at bounding box center [39, 25] width 2 height 4
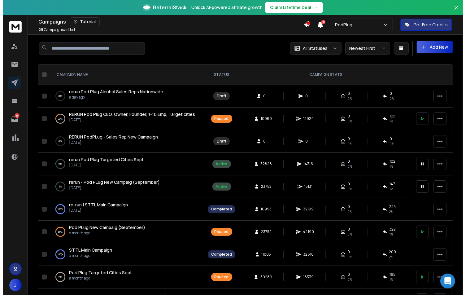
scroll to position [434, 0]
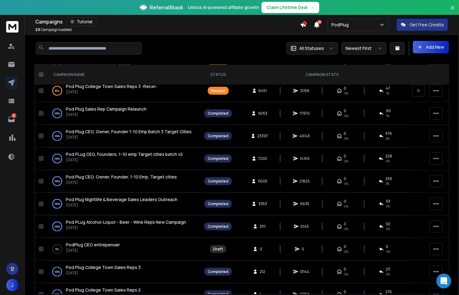
click at [114, 178] on span "Pod Plug CEO, Owner, Founder, 1-10 Emp, Target cities" at bounding box center [121, 177] width 111 height 6
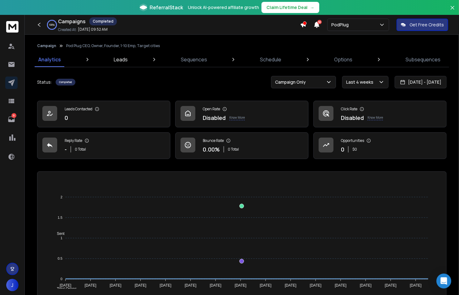
click at [122, 59] on p "Leads" at bounding box center [121, 59] width 14 height 7
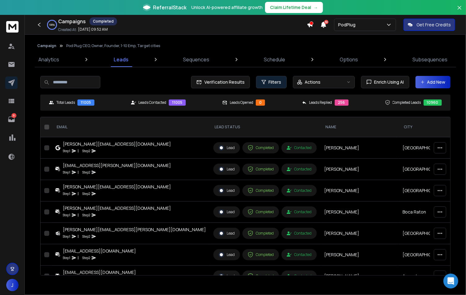
click at [265, 81] on icon "button" at bounding box center [263, 82] width 5 height 5
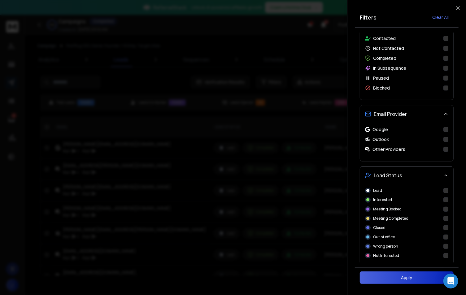
scroll to position [206, 0]
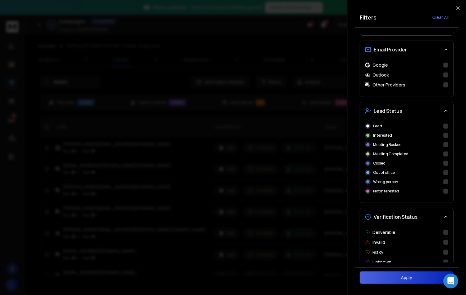
click at [443, 192] on Interested "Not Interested" at bounding box center [445, 190] width 5 height 5
click at [443, 181] on person "Wrong person" at bounding box center [445, 181] width 5 height 5
drag, startPoint x: 441, startPoint y: 181, endPoint x: 438, endPoint y: 177, distance: 5.1
click at [443, 181] on person "Wrong person" at bounding box center [445, 181] width 5 height 5
click at [442, 179] on div "Lead Interested Meeting Booked Meeting Completed Closed Out of office Wrong per…" at bounding box center [406, 162] width 93 height 79
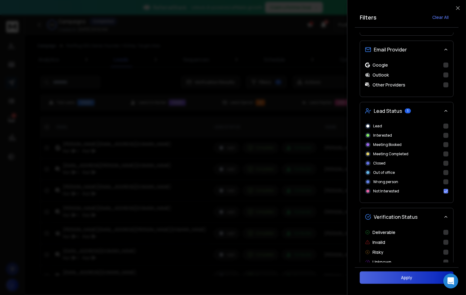
click at [443, 171] on office "Out of office" at bounding box center [445, 172] width 5 height 5
click at [443, 181] on person "Wrong person" at bounding box center [445, 181] width 5 height 5
click at [443, 125] on button "Lead" at bounding box center [445, 125] width 5 height 5
click at [404, 278] on button "Apply" at bounding box center [407, 277] width 94 height 12
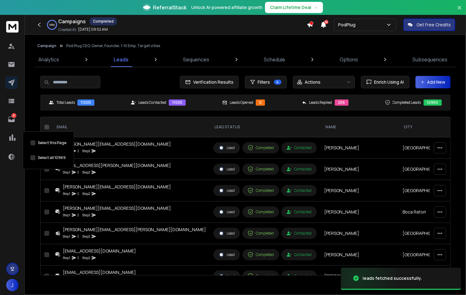
click at [51, 156] on label "Select all 10969" at bounding box center [52, 157] width 28 height 5
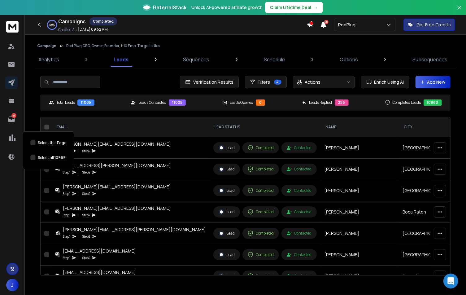
click at [33, 157] on button "Select this Page" at bounding box center [32, 157] width 5 height 5
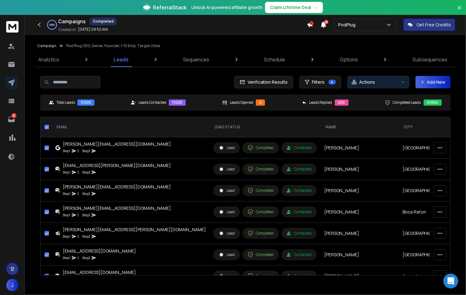
click at [362, 80] on p "Actions" at bounding box center [367, 82] width 16 height 6
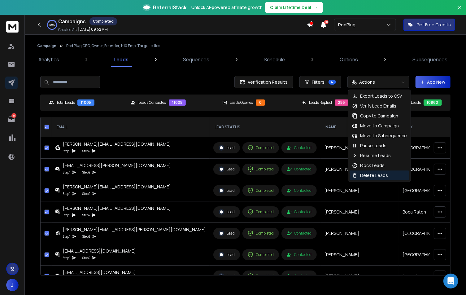
click at [368, 176] on p "Delete Leads" at bounding box center [374, 175] width 28 height 6
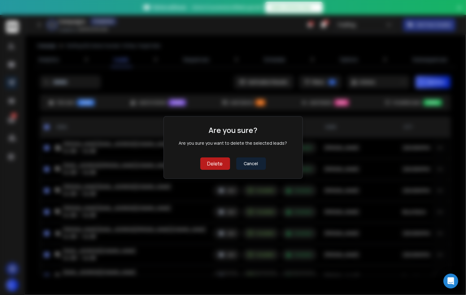
click at [213, 166] on button "Delete" at bounding box center [215, 163] width 30 height 12
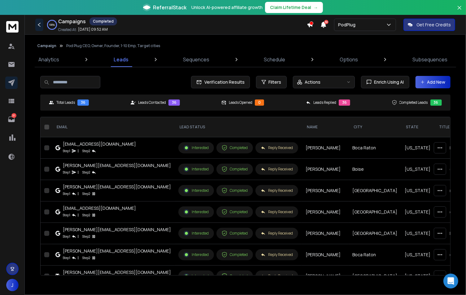
click at [36, 27] on button at bounding box center [39, 25] width 8 height 12
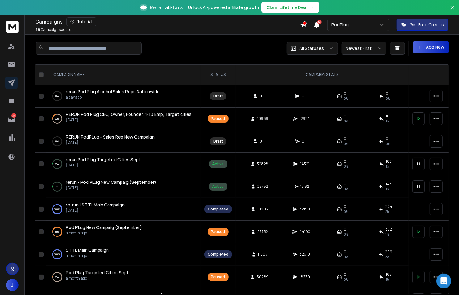
click at [434, 118] on icon "button" at bounding box center [436, 118] width 5 height 1
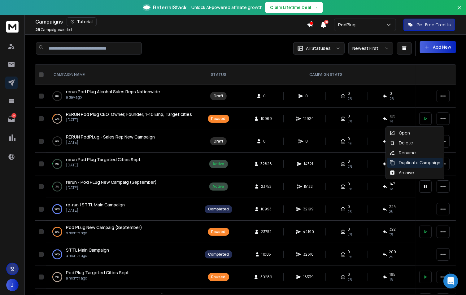
click at [412, 162] on div "Duplicate Campaign" at bounding box center [414, 162] width 51 height 6
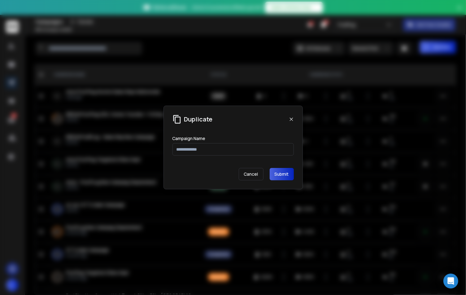
click at [199, 148] on input "text" at bounding box center [232, 149] width 121 height 12
paste input "**********"
drag, startPoint x: 151, startPoint y: 149, endPoint x: 106, endPoint y: 155, distance: 45.8
click at [87, 151] on div "**********" at bounding box center [233, 147] width 466 height 96
click at [177, 149] on input "**********" at bounding box center [232, 149] width 121 height 12
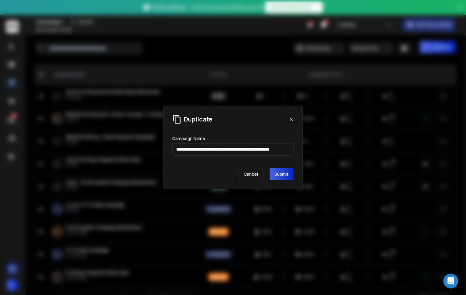
type input "**********"
click at [280, 173] on button "Submit" at bounding box center [281, 174] width 24 height 12
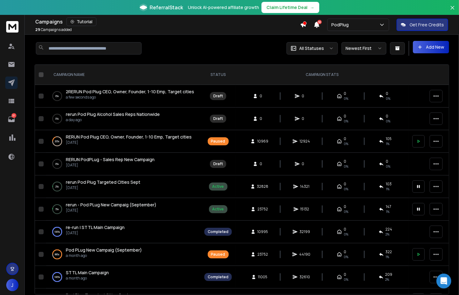
click at [433, 140] on icon "button" at bounding box center [436, 141] width 6 height 6
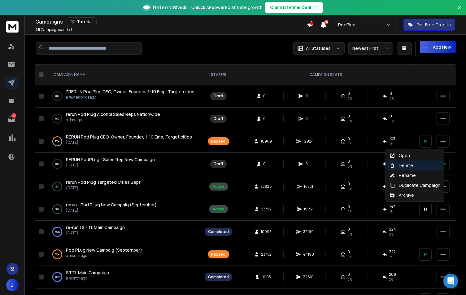
click at [410, 166] on div "Delete" at bounding box center [401, 165] width 24 height 6
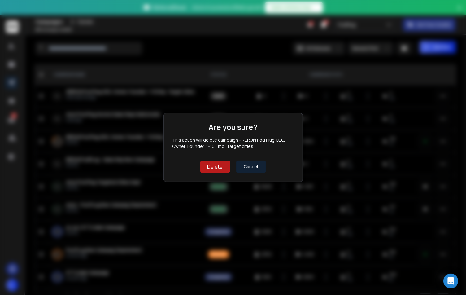
click at [214, 171] on button "Delete" at bounding box center [215, 166] width 30 height 12
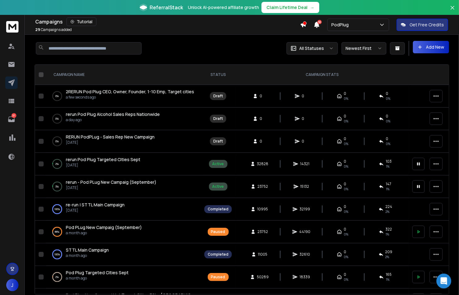
click at [124, 93] on span "2RERUN Pod Plug CEO, Owner, Founder, 1-10 Emp, Target cities" at bounding box center [130, 91] width 128 height 6
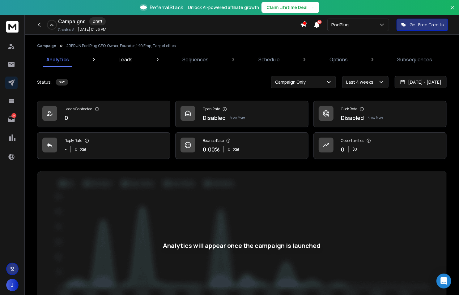
click at [119, 56] on p "Leads" at bounding box center [126, 59] width 14 height 7
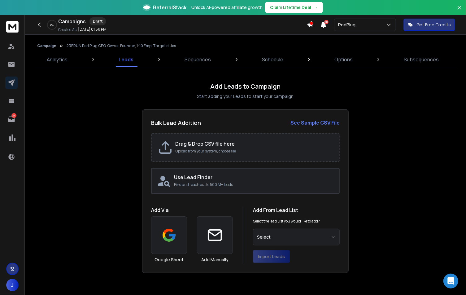
click at [175, 146] on h2 "Drag & Drop CSV file here" at bounding box center [253, 143] width 157 height 7
type input "**********"
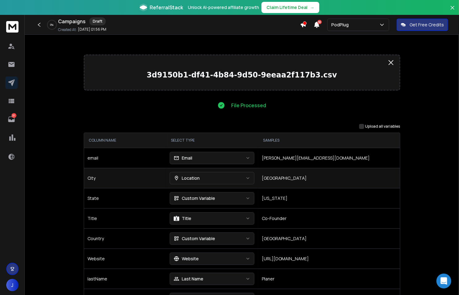
click at [181, 179] on div "Location" at bounding box center [187, 178] width 26 height 6
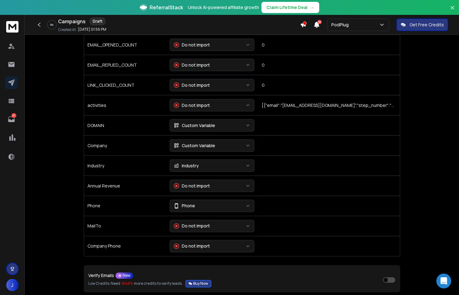
scroll to position [555, 0]
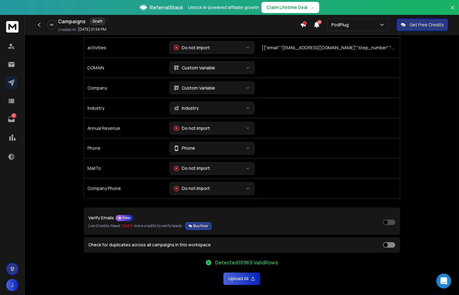
click at [237, 279] on button "Upload All" at bounding box center [242, 278] width 37 height 12
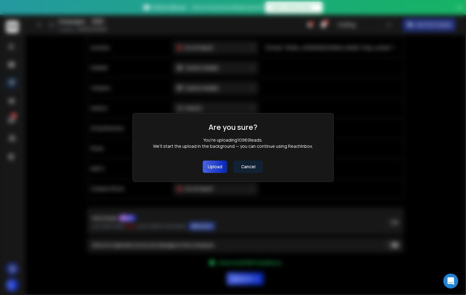
click at [210, 166] on button "Upload" at bounding box center [215, 166] width 24 height 12
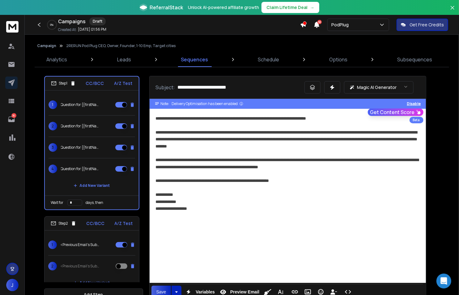
click at [98, 61] on div "Analytics Leads Sequences Schedule Options Subsequences" at bounding box center [240, 59] width 410 height 15
click at [122, 57] on p "Leads" at bounding box center [124, 59] width 14 height 7
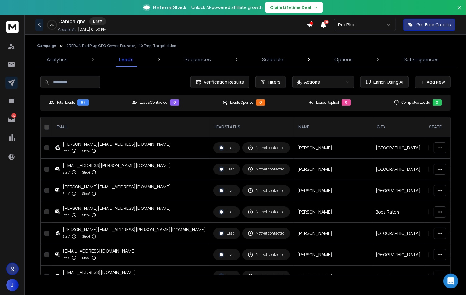
click at [37, 23] on icon at bounding box center [40, 25] width 6 height 6
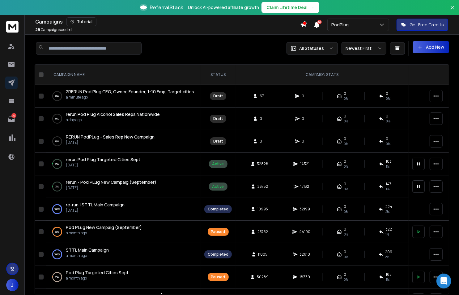
click at [432, 136] on button "button" at bounding box center [436, 141] width 13 height 12
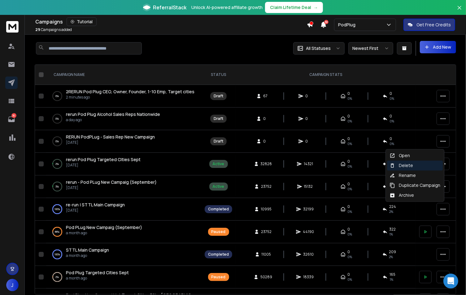
click at [408, 163] on div "Delete" at bounding box center [401, 165] width 24 height 6
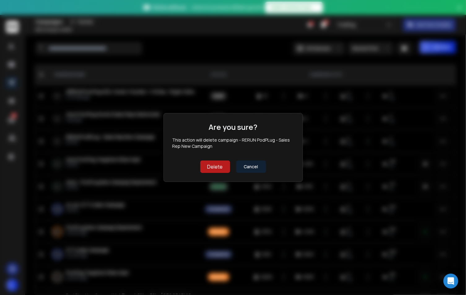
click at [203, 166] on button "Delete" at bounding box center [215, 166] width 30 height 12
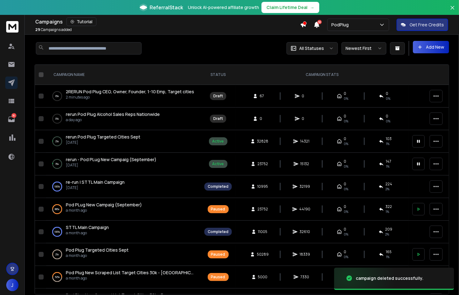
click at [433, 118] on icon "button" at bounding box center [436, 118] width 6 height 6
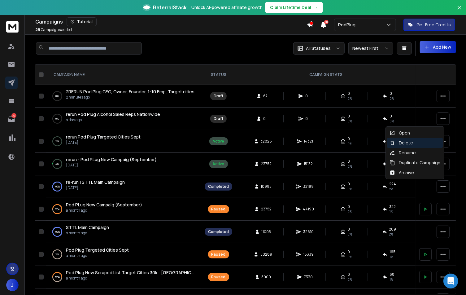
click at [408, 143] on div "Delete" at bounding box center [401, 143] width 24 height 6
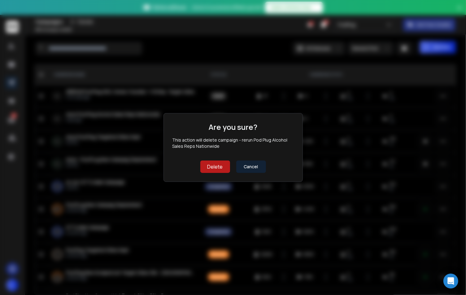
click at [206, 165] on button "Delete" at bounding box center [215, 166] width 30 height 12
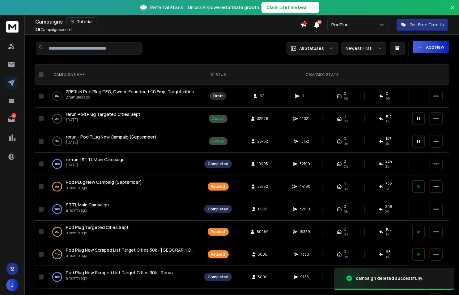
click at [434, 94] on button "button" at bounding box center [436, 96] width 13 height 12
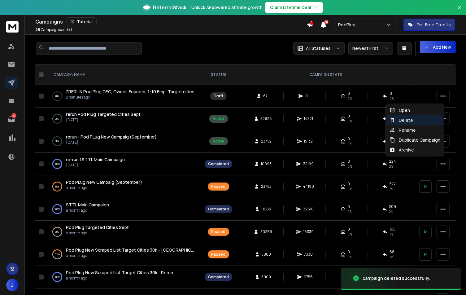
click at [408, 120] on div "Delete" at bounding box center [401, 120] width 24 height 6
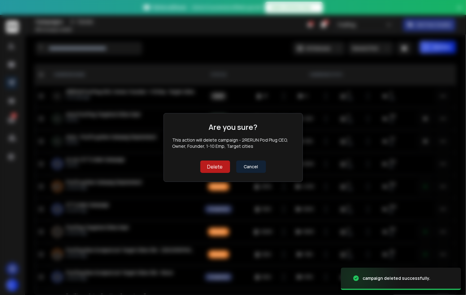
click at [212, 161] on button "Delete" at bounding box center [215, 166] width 30 height 12
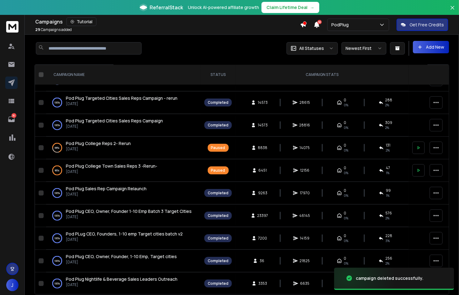
scroll to position [289, 0]
